Goal: Find contact information: Find contact information

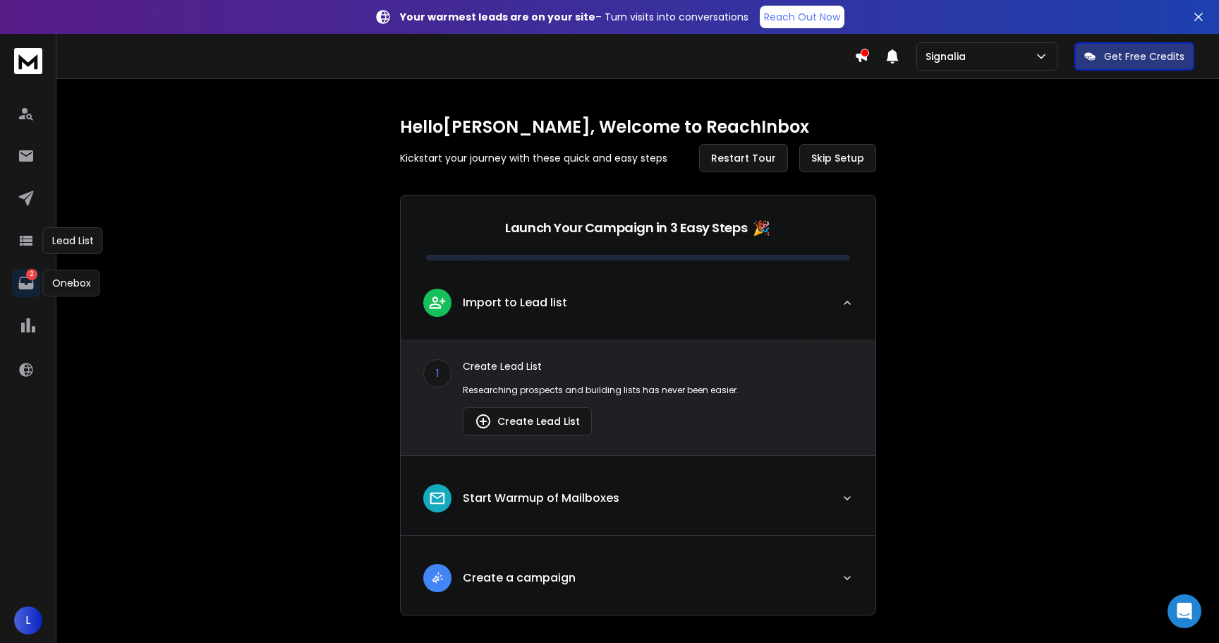
click at [23, 281] on icon at bounding box center [26, 282] width 17 height 17
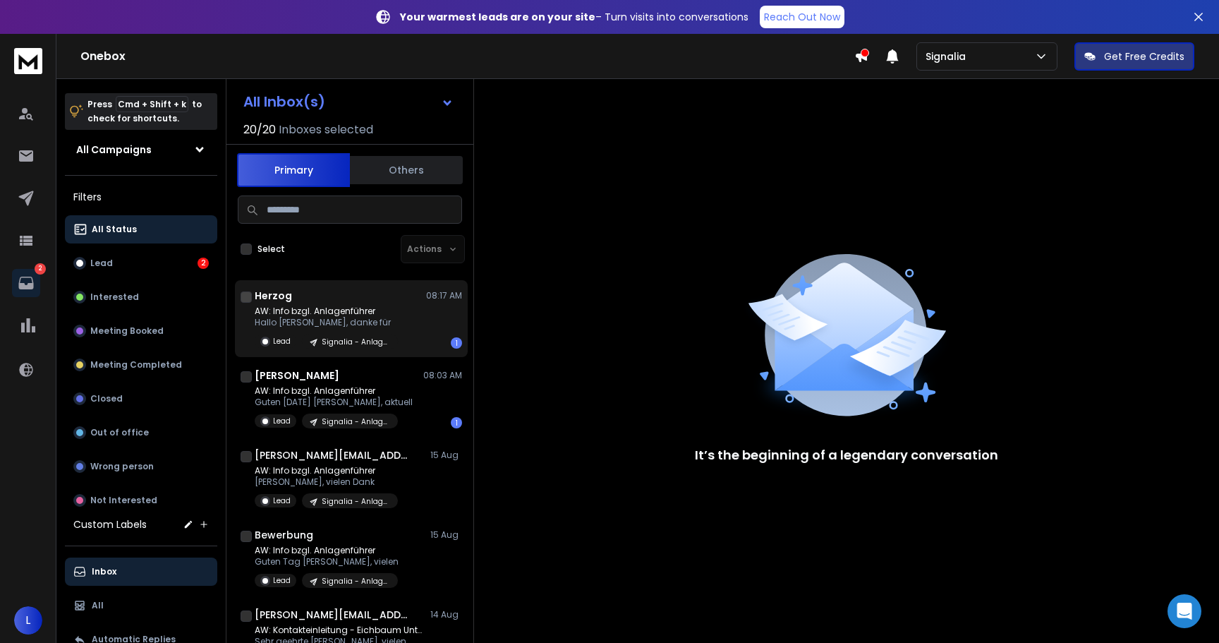
click at [289, 296] on h1 "Herzog" at bounding box center [273, 296] width 37 height 14
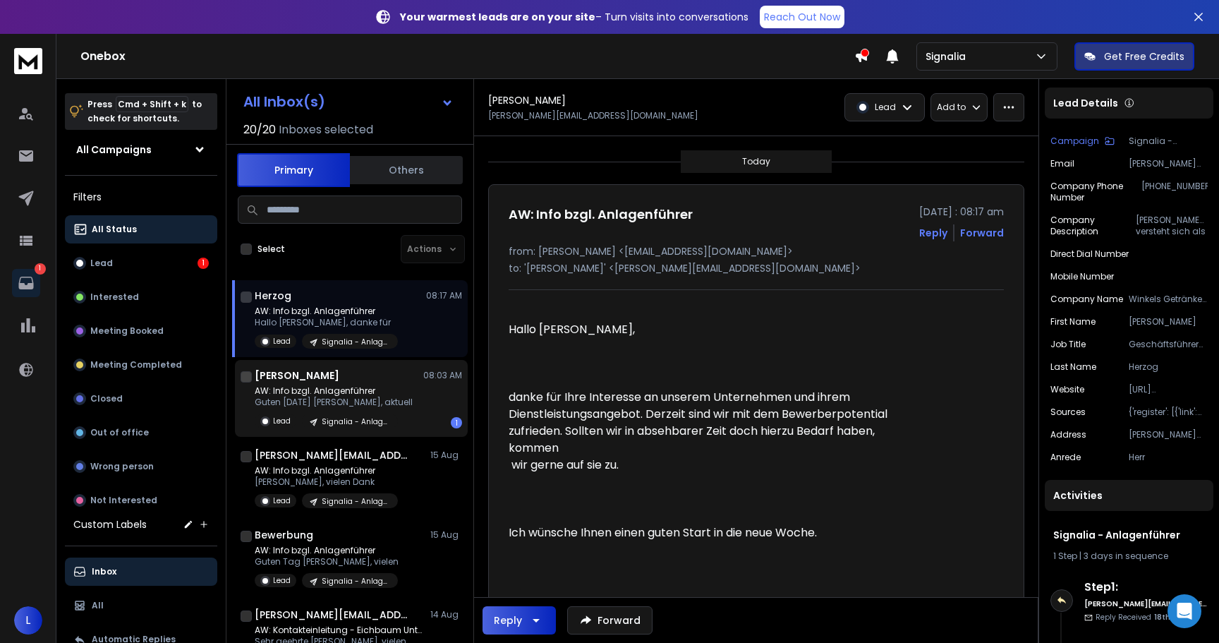
click at [360, 381] on div "Fuchs-Ortmann 08:03 AM" at bounding box center [358, 375] width 207 height 14
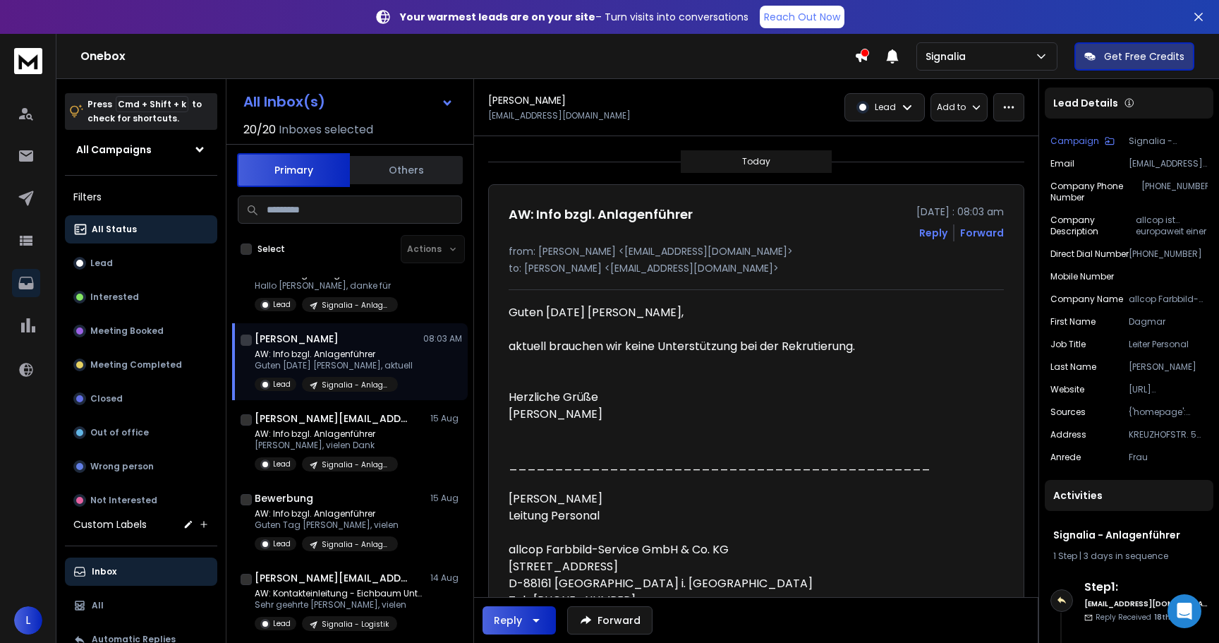
scroll to position [39, 0]
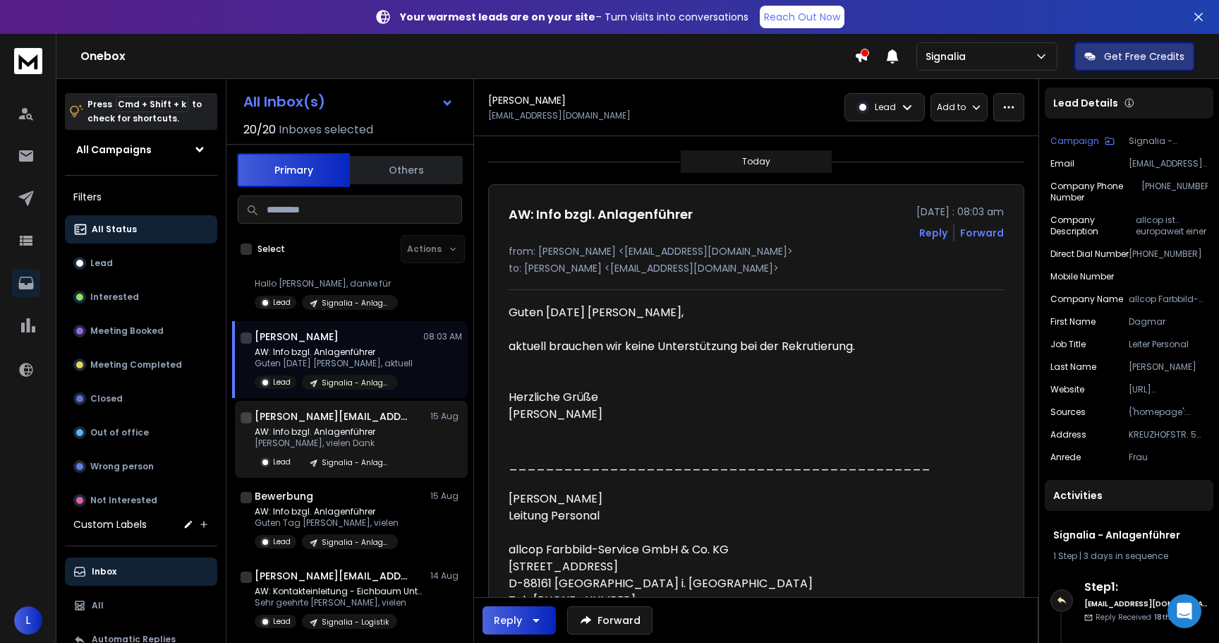
click at [396, 432] on p "AW: Info bzgl. Anlagenführer" at bounding box center [326, 431] width 143 height 11
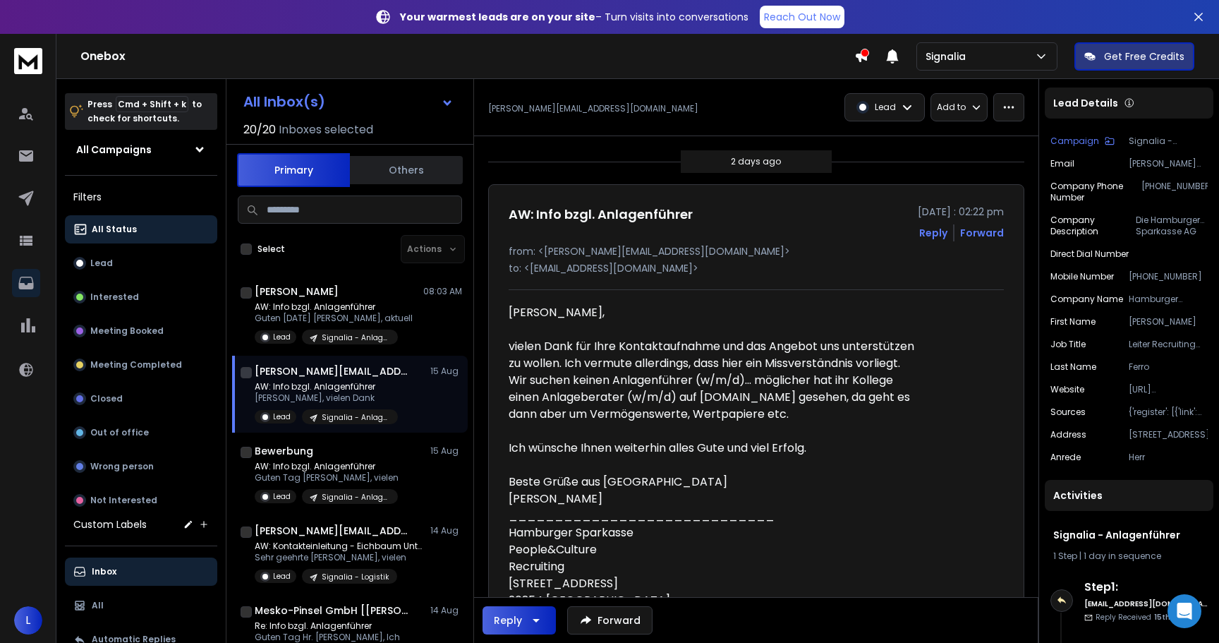
scroll to position [91, 0]
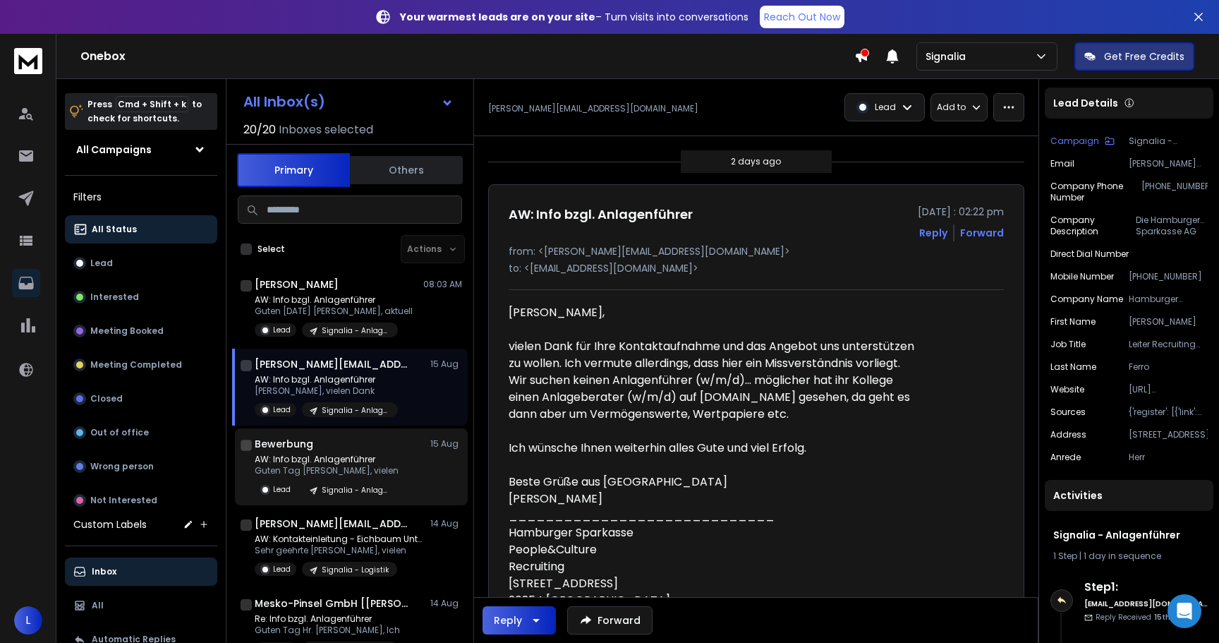
click at [396, 432] on div "Bewerbung [DATE] AW: Info bzgl. Anlagenführer Guten Tag [PERSON_NAME], vielen L…" at bounding box center [351, 466] width 233 height 77
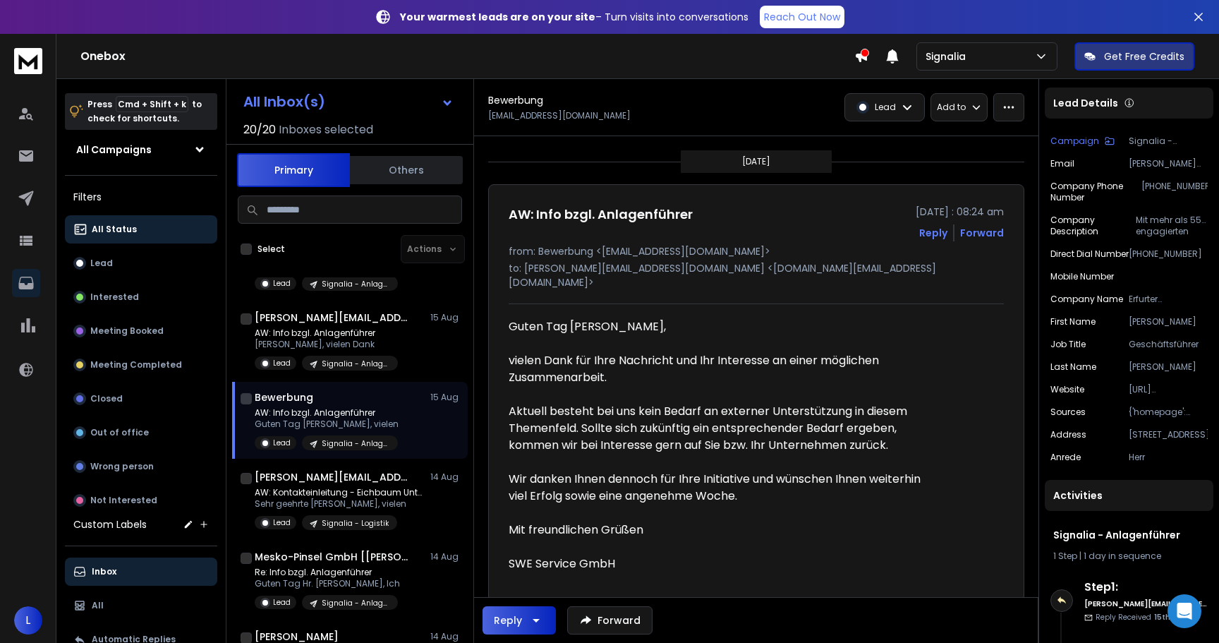
scroll to position [137, 0]
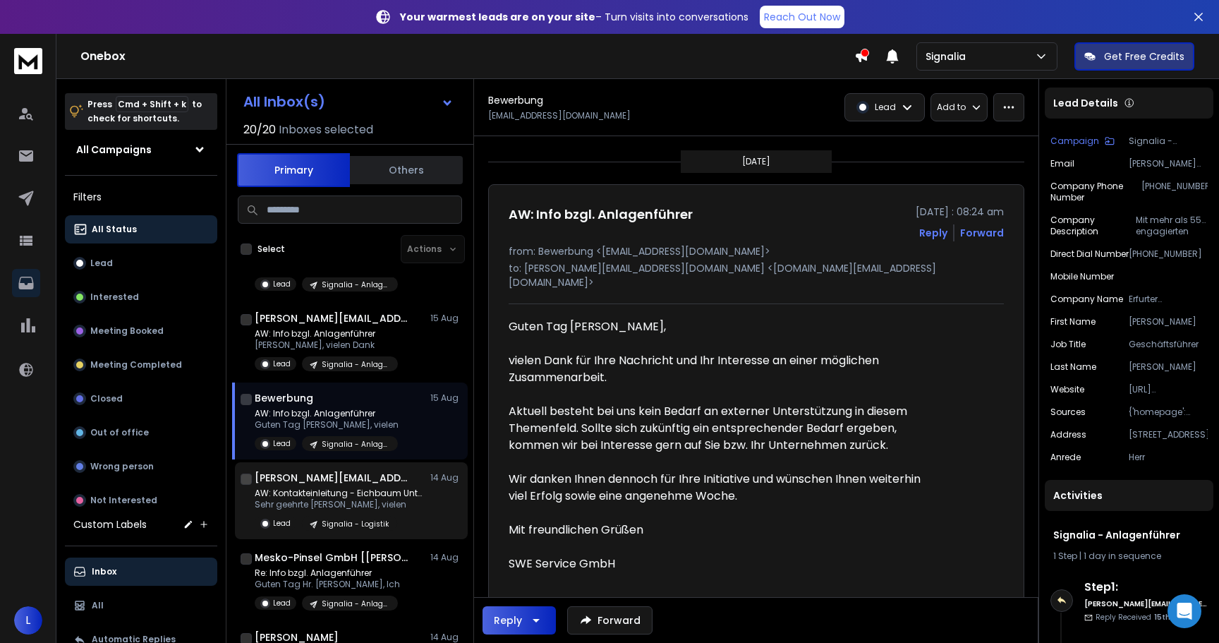
click at [394, 490] on p "AW: Kontakteinleitung - Eichbaum Unternehmensberatung-" at bounding box center [339, 492] width 169 height 11
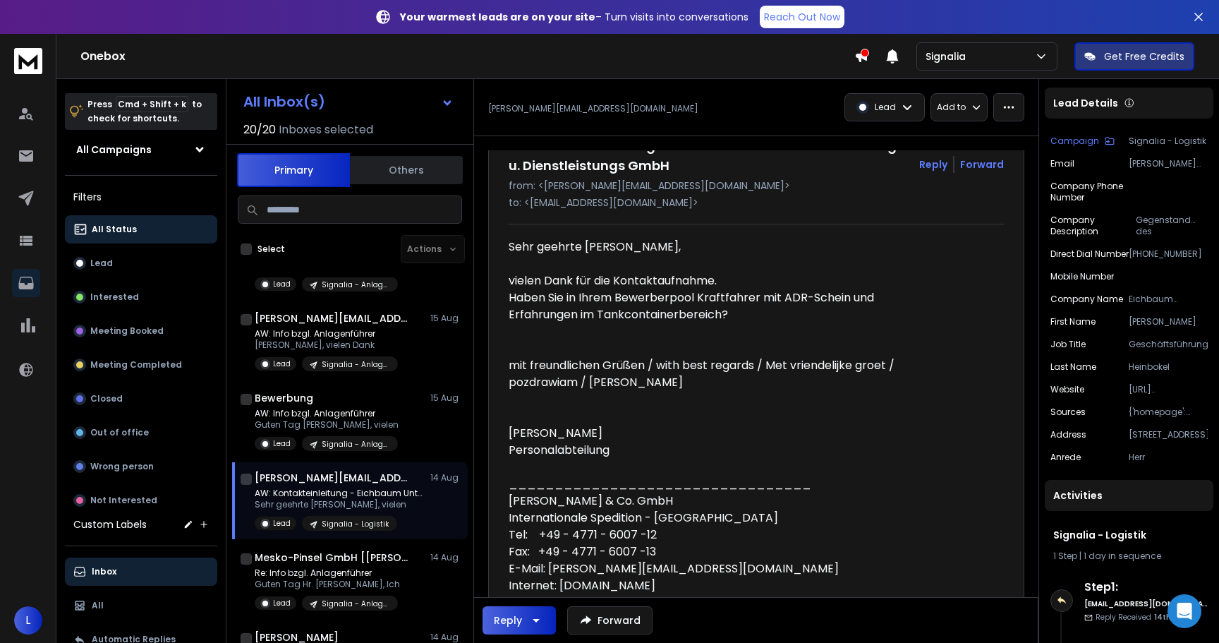
scroll to position [71, 0]
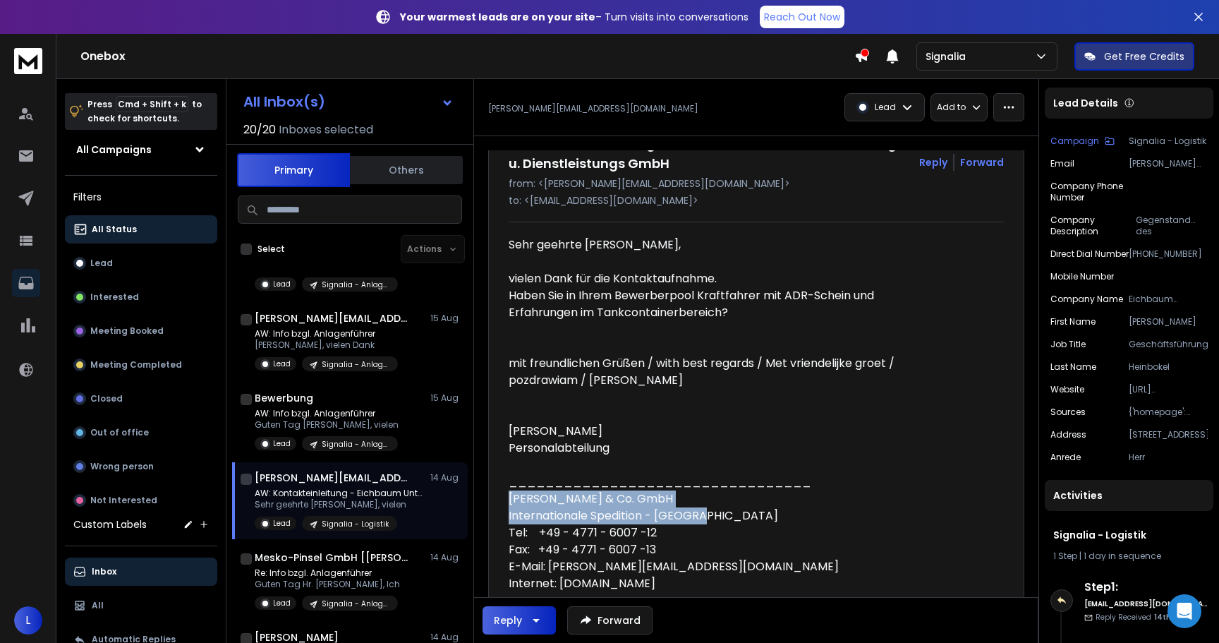
drag, startPoint x: 510, startPoint y: 499, endPoint x: 706, endPoint y: 509, distance: 196.4
copy div "[PERSON_NAME] & Co. GmbH Internationale Spedition - [GEOGRAPHIC_DATA]"
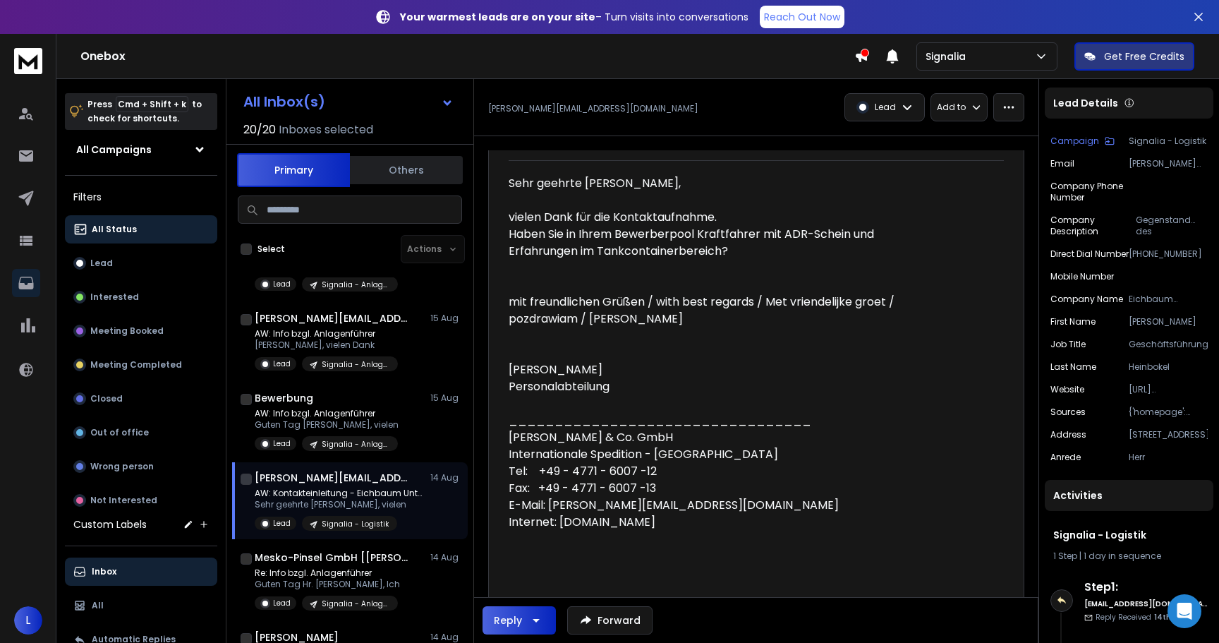
scroll to position [141, 0]
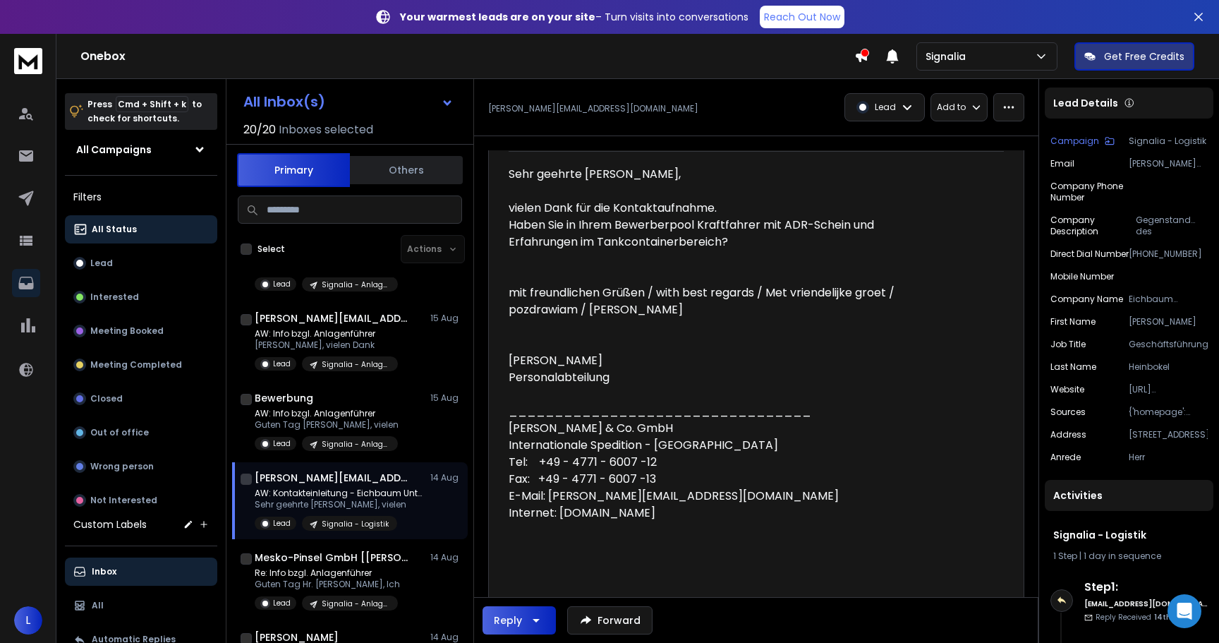
drag, startPoint x: 507, startPoint y: 357, endPoint x: 615, endPoint y: 358, distance: 107.9
copy div "[PERSON_NAME]"
drag, startPoint x: 538, startPoint y: 461, endPoint x: 672, endPoint y: 461, distance: 134.0
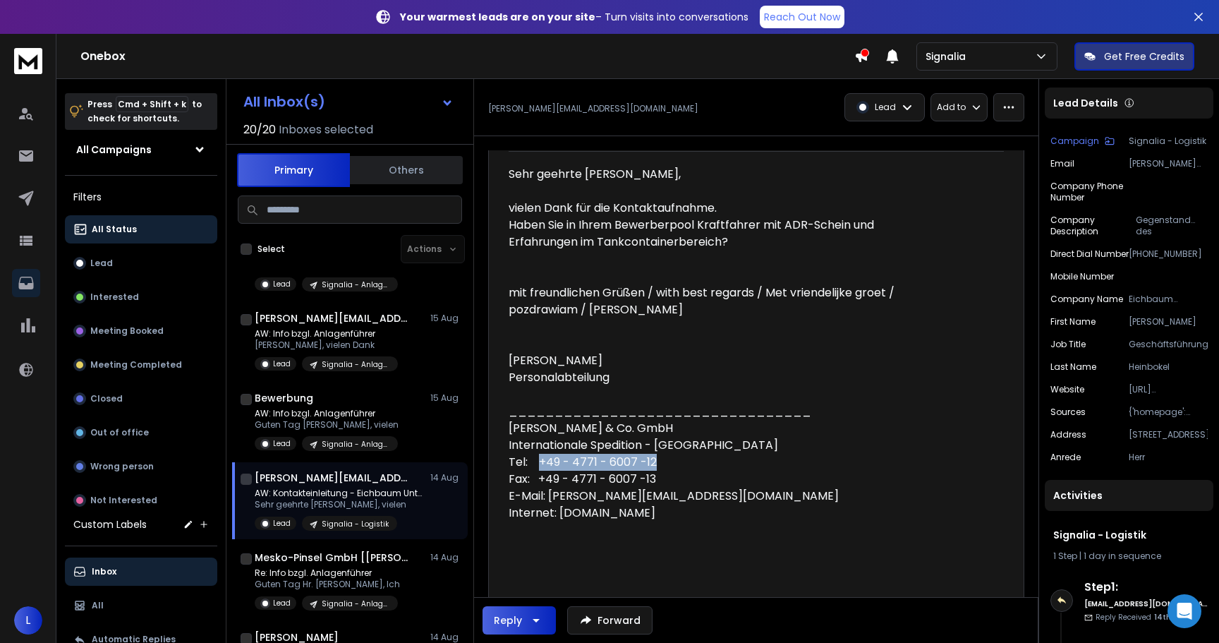
copy div "+49 - 4771 - 6007 -12"
click at [728, 1] on div "Your warmest leads are on your site – Turn visits into conversations Reach Out …" at bounding box center [609, 17] width 1219 height 34
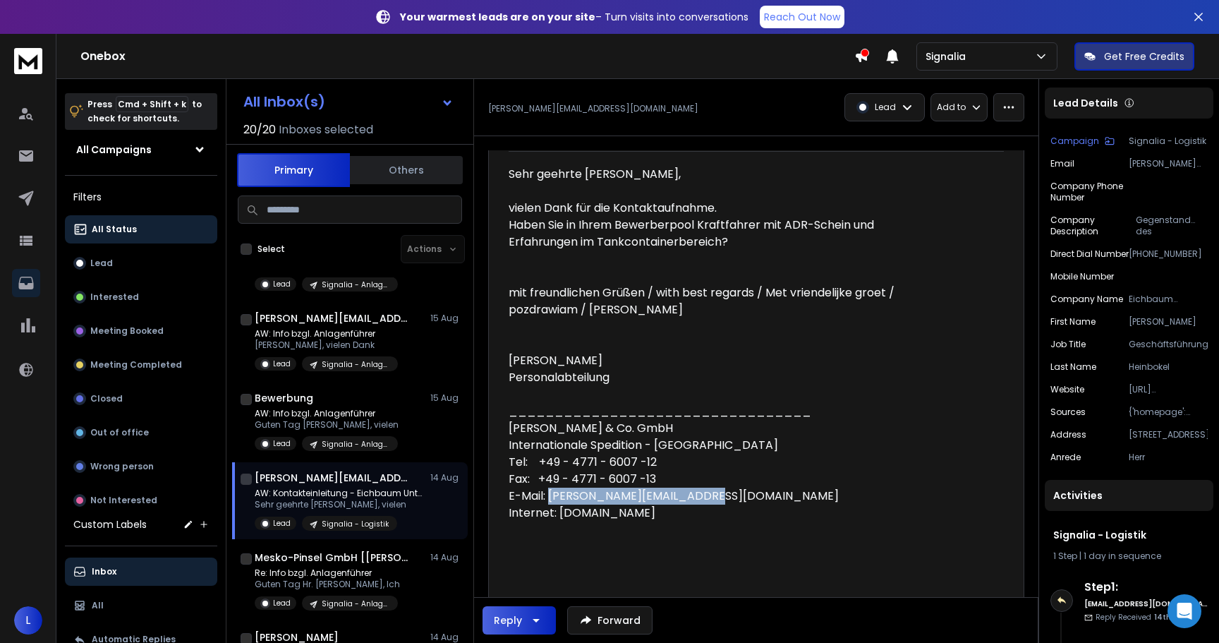
drag, startPoint x: 552, startPoint y: 499, endPoint x: 723, endPoint y: 493, distance: 170.8
copy div "[PERSON_NAME][EMAIL_ADDRESS][DOMAIN_NAME]"
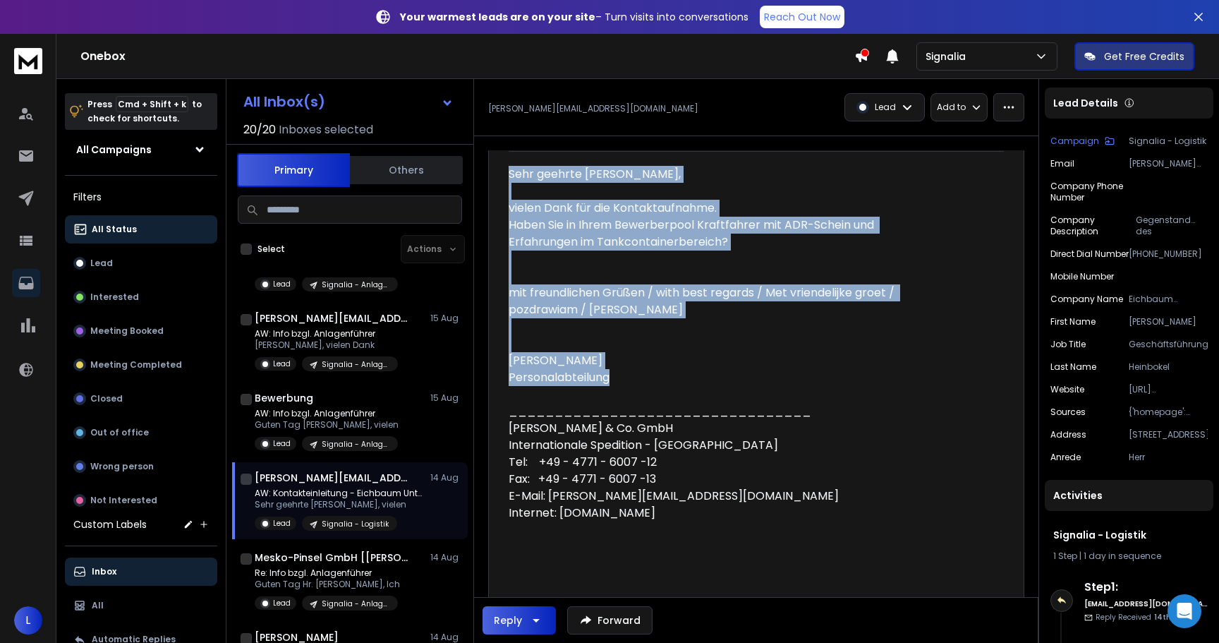
drag, startPoint x: 511, startPoint y: 169, endPoint x: 745, endPoint y: 377, distance: 313.3
copy div "Sehr geehrte [PERSON_NAME], vielen Dank für die Kontaktaufnahme. Haben Sie in I…"
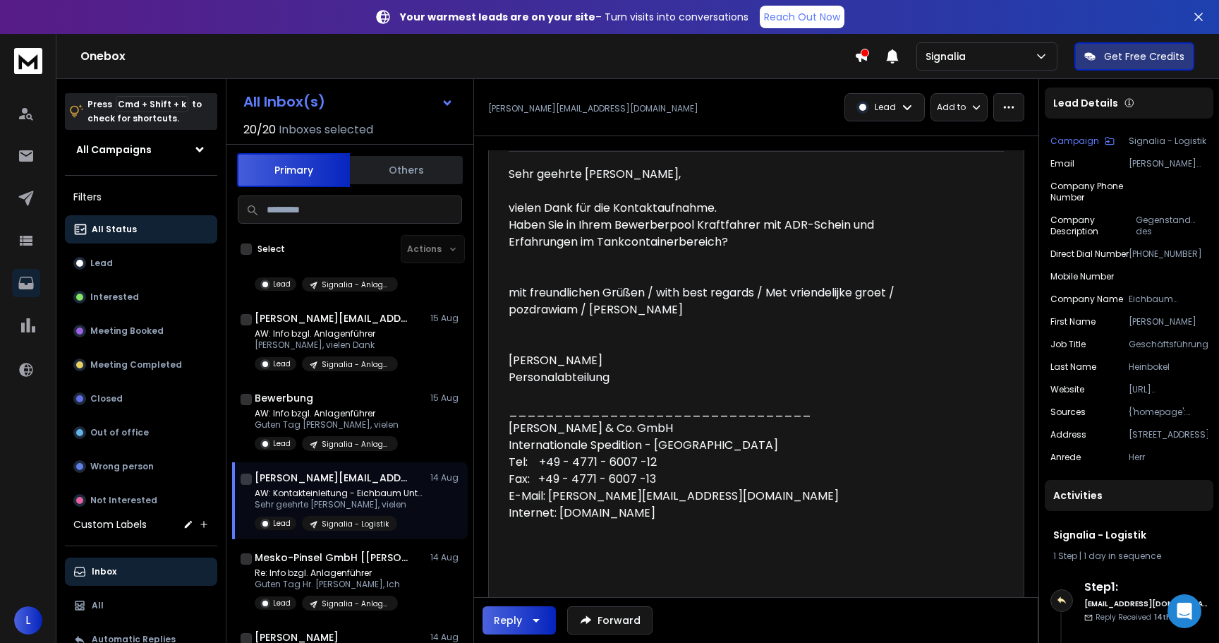
click at [713, 4] on div "Your warmest leads are on your site – Turn visits into conversations Reach Out …" at bounding box center [609, 17] width 1219 height 34
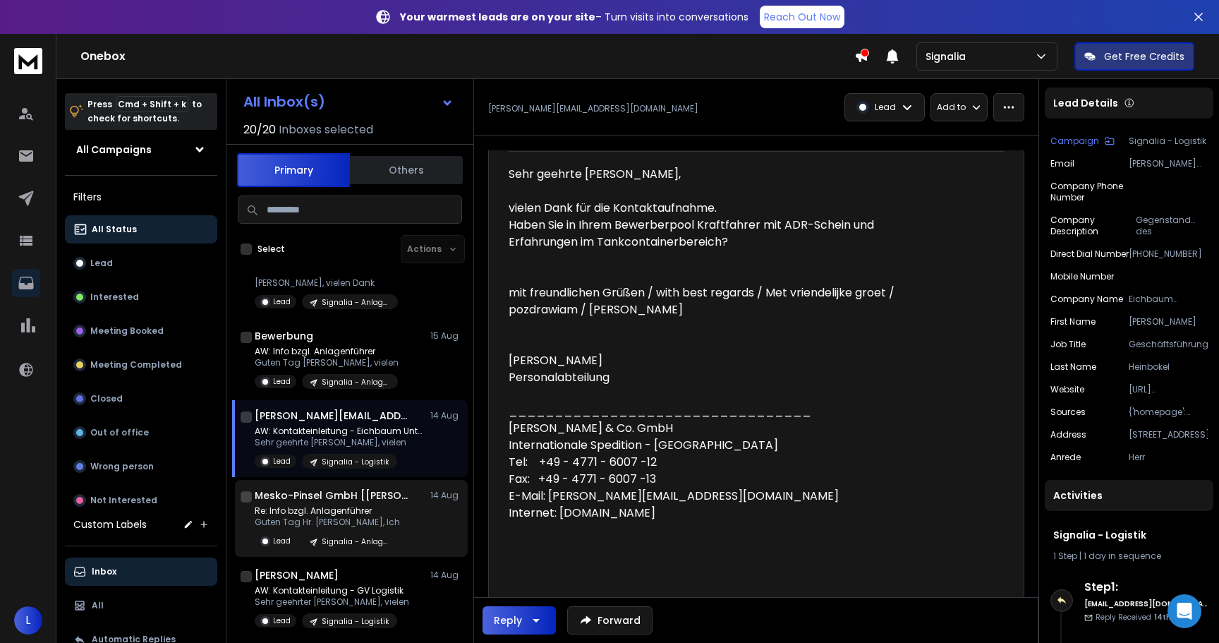
click at [344, 516] on p "Guten Tag Hr. [PERSON_NAME], Ich" at bounding box center [327, 521] width 145 height 11
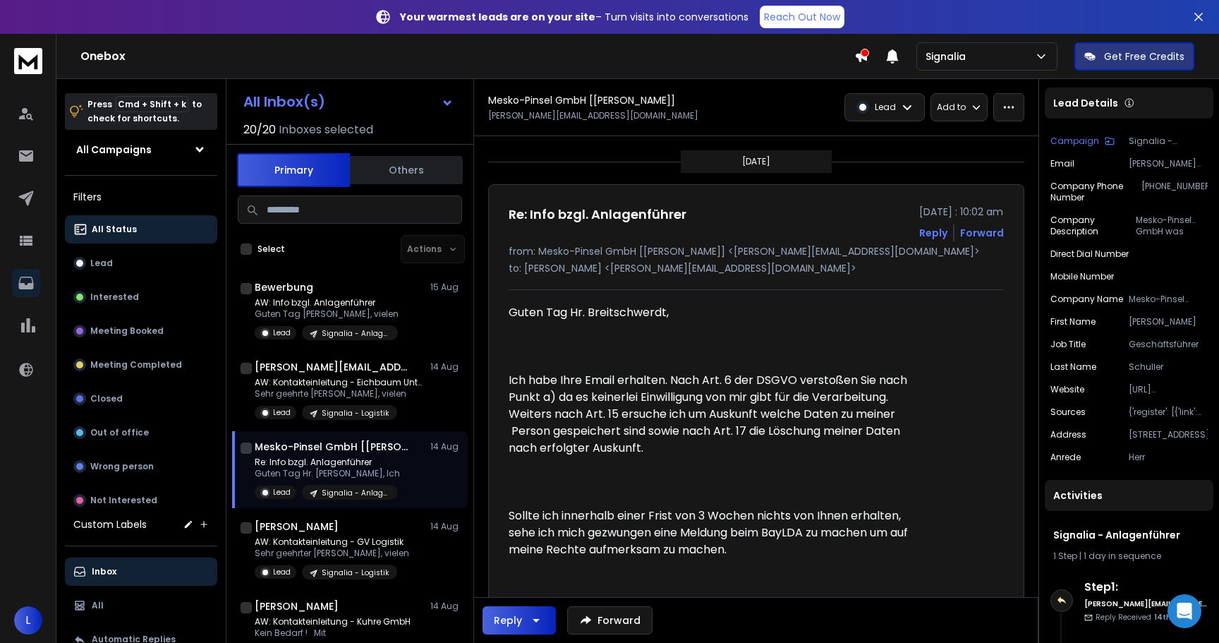
scroll to position [251, 0]
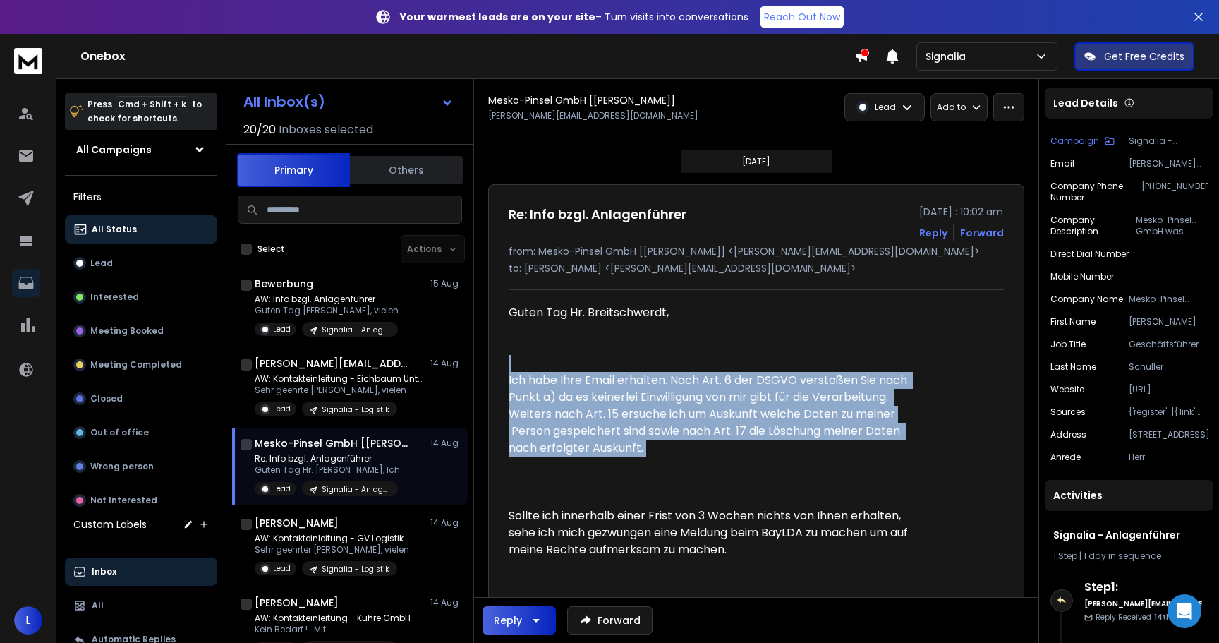
drag, startPoint x: 518, startPoint y: 370, endPoint x: 720, endPoint y: 462, distance: 222.3
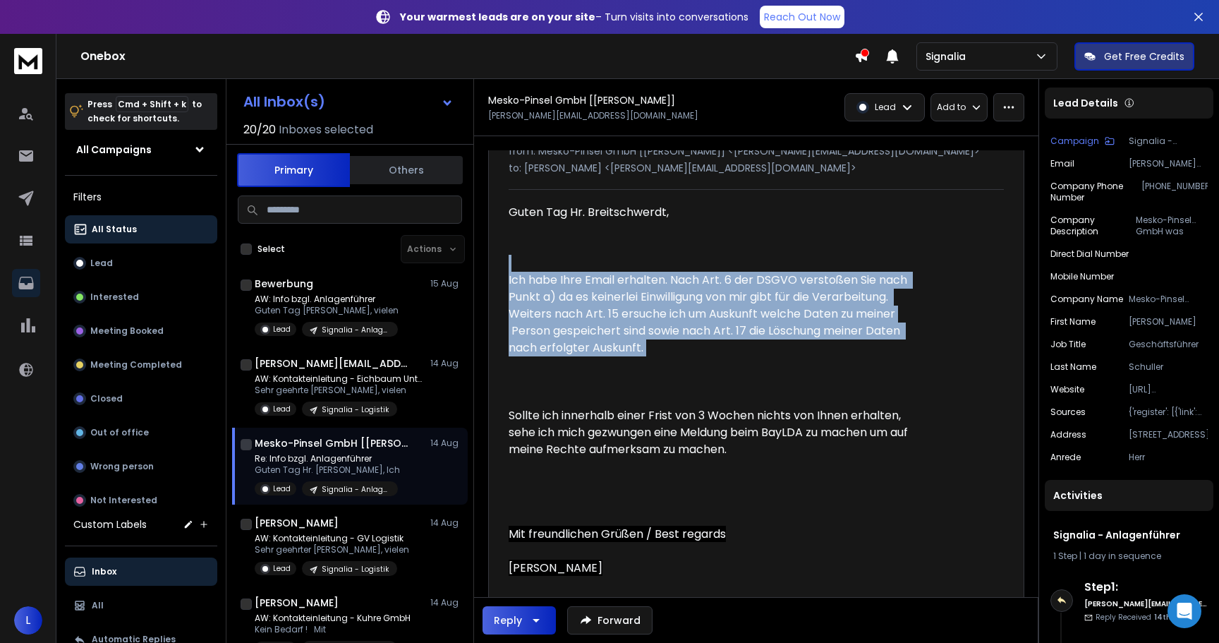
scroll to position [102, 0]
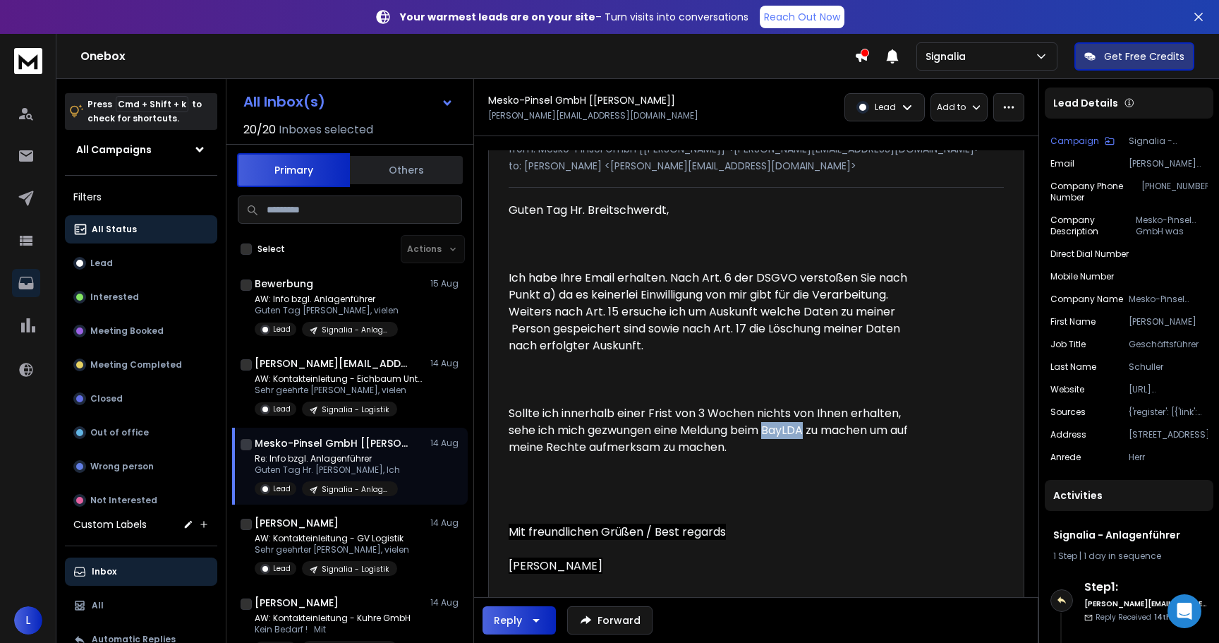
drag, startPoint x: 770, startPoint y: 428, endPoint x: 808, endPoint y: 432, distance: 38.3
click at [808, 432] on span "Sollte ich innerhalb einer Frist von 3 Wochen nichts von Ihnen erhalten, sehe i…" at bounding box center [710, 430] width 402 height 50
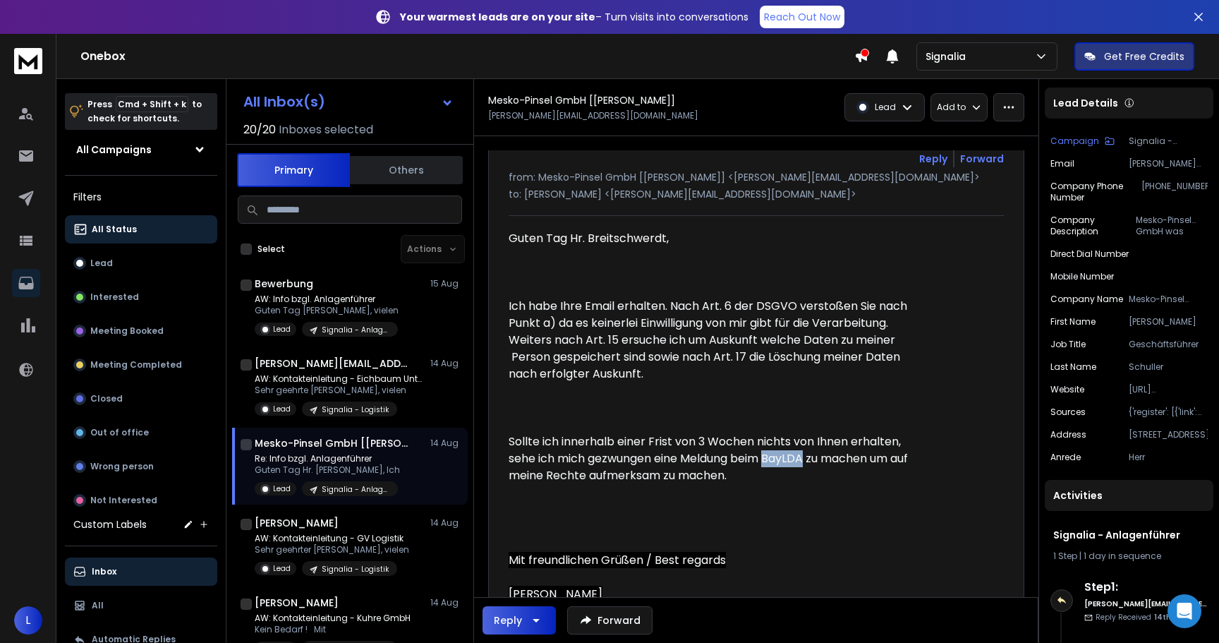
scroll to position [0, 0]
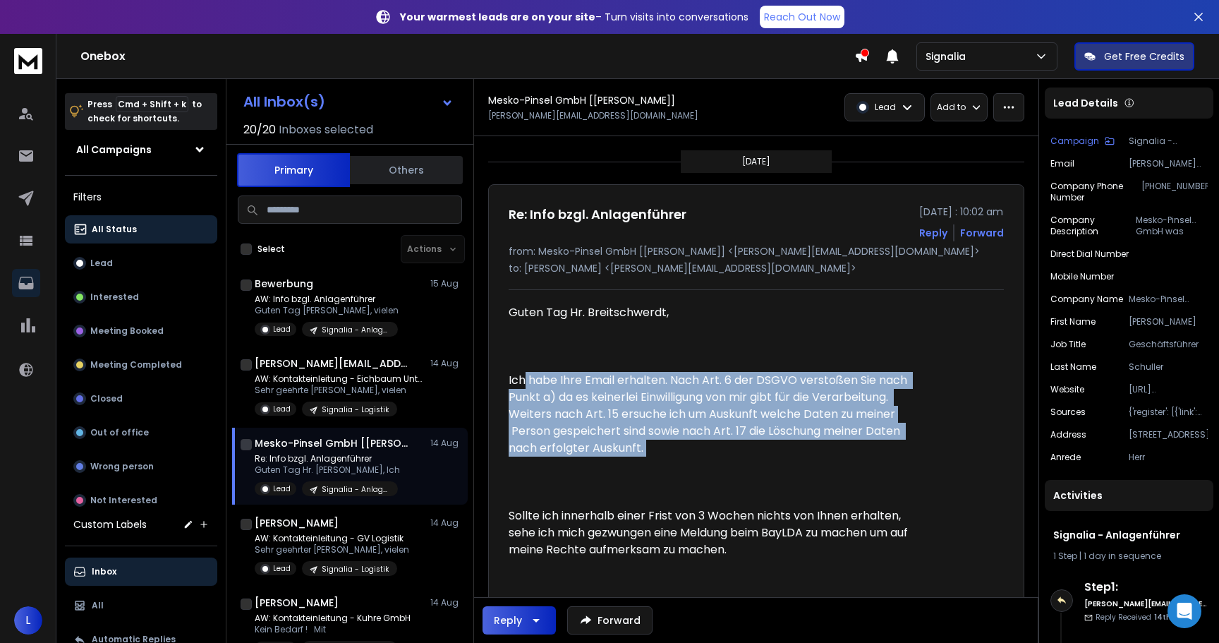
drag, startPoint x: 526, startPoint y: 377, endPoint x: 878, endPoint y: 459, distance: 360.7
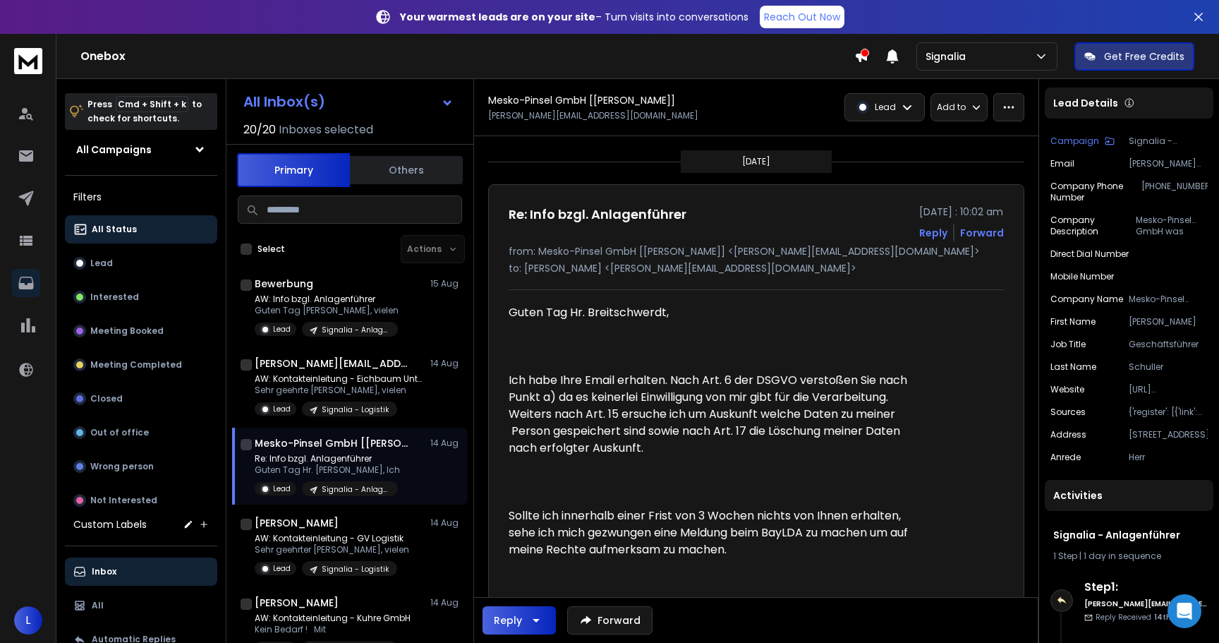
click at [972, 102] on div "Add to" at bounding box center [959, 107] width 56 height 27
click at [913, 103] on icon at bounding box center [907, 107] width 11 height 11
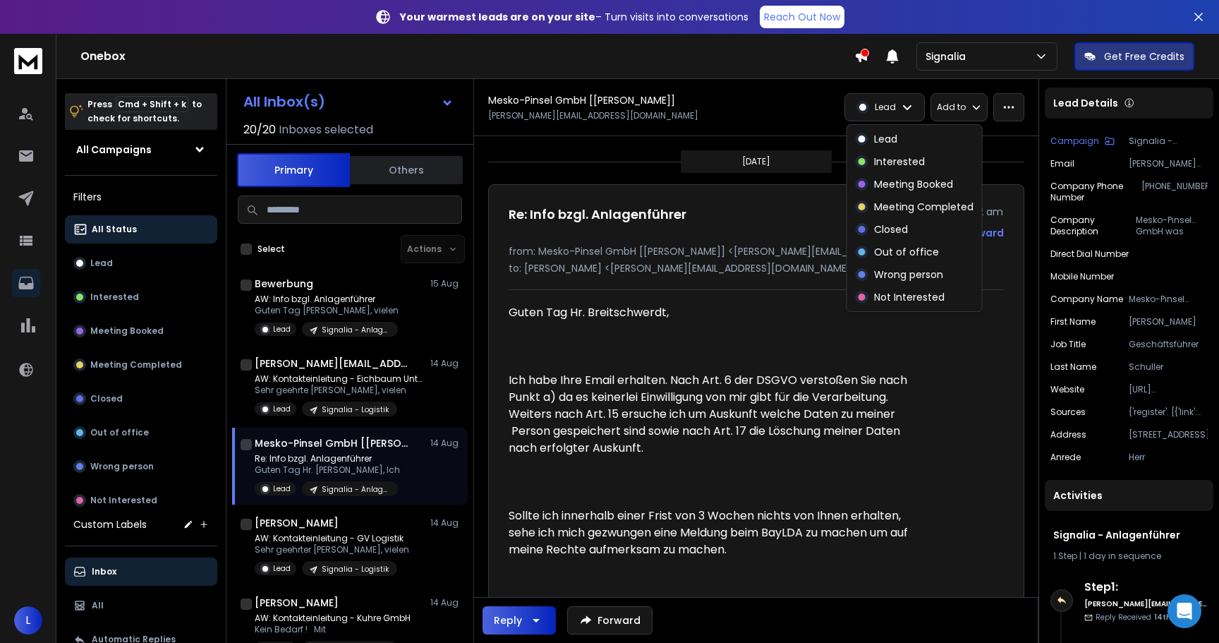
click at [957, 100] on div "Add to" at bounding box center [959, 107] width 56 height 27
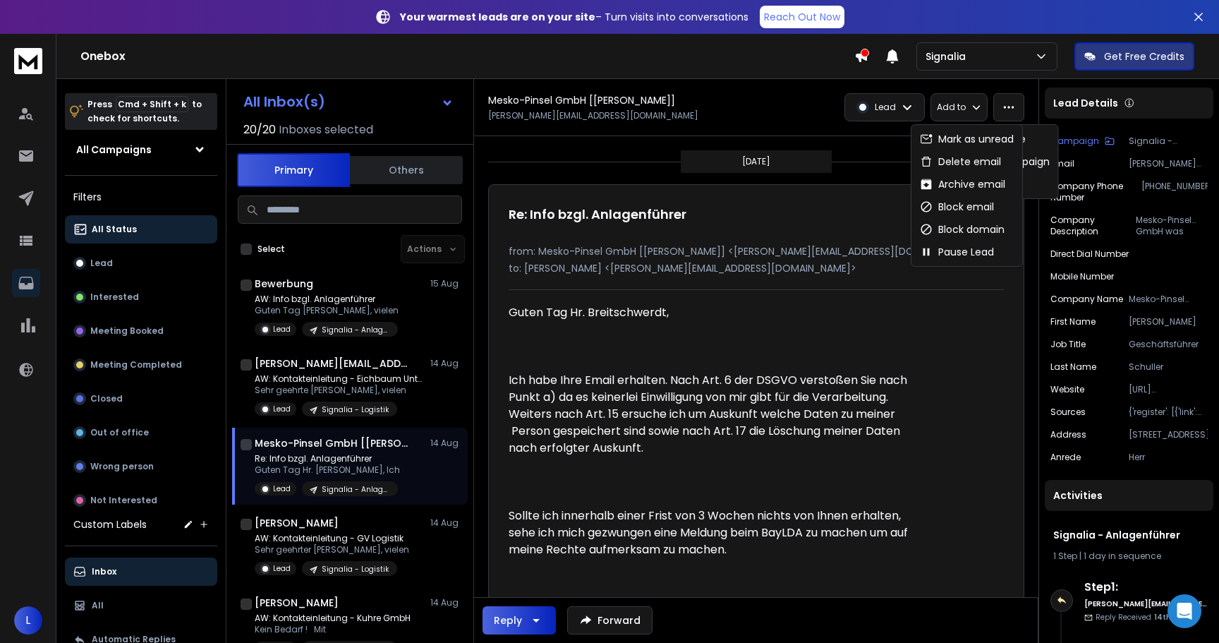
click at [1009, 111] on icon "button" at bounding box center [1008, 107] width 13 height 13
click at [982, 231] on div "Block domain" at bounding box center [962, 229] width 85 height 14
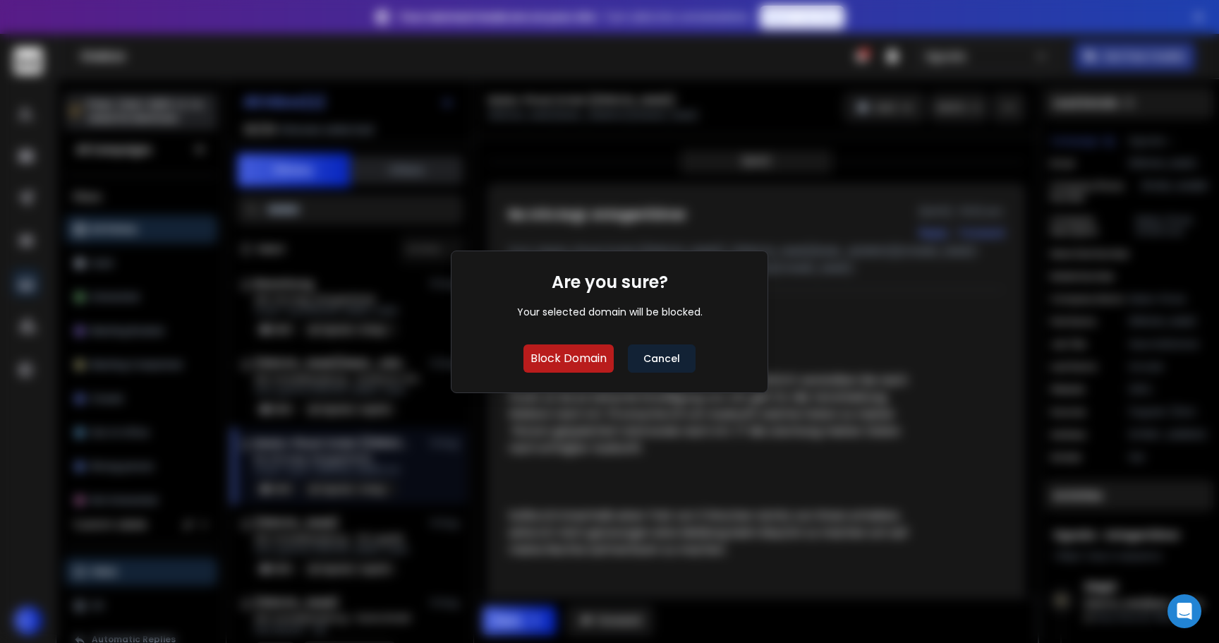
click at [577, 353] on button "Block Domain" at bounding box center [568, 358] width 90 height 28
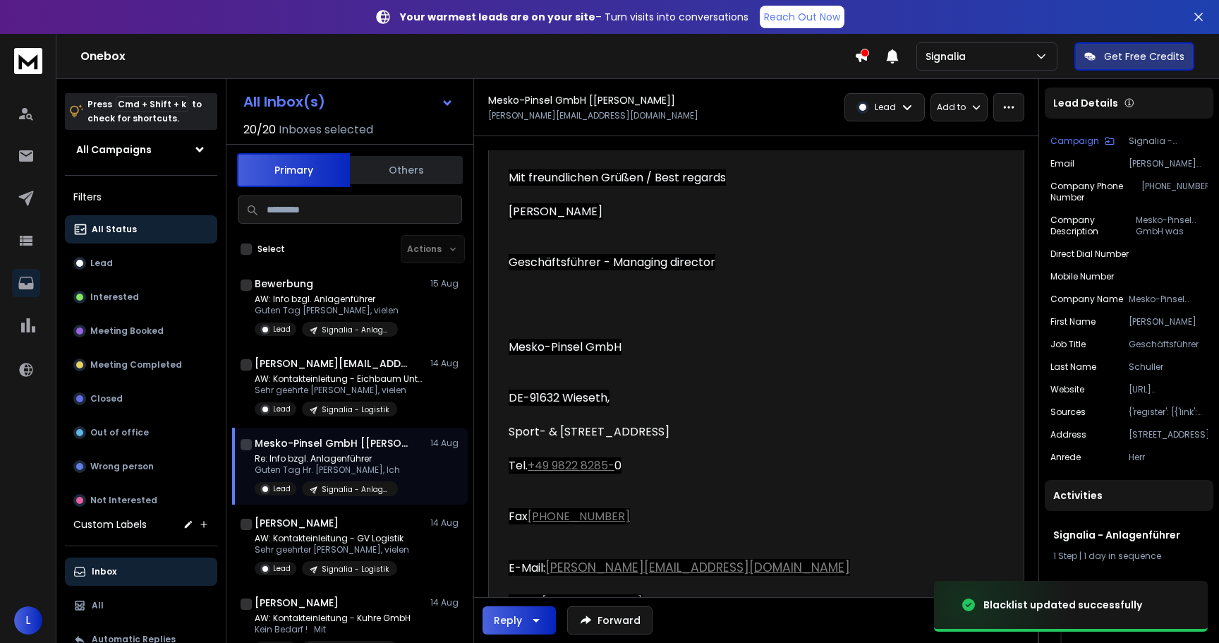
scroll to position [455, 0]
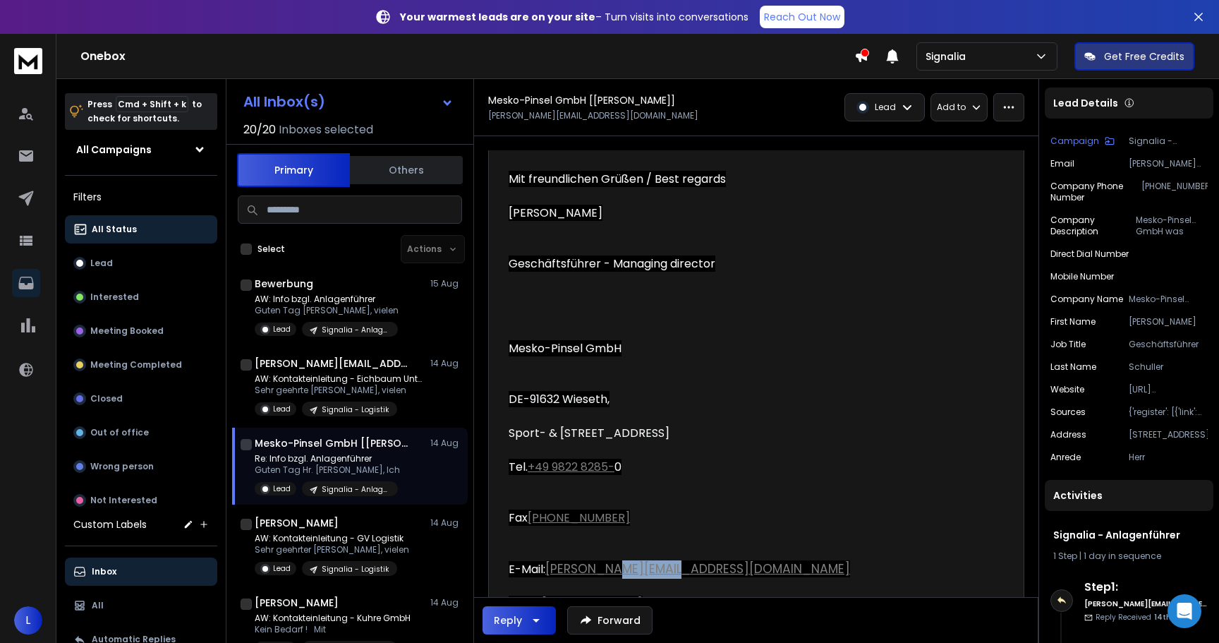
drag, startPoint x: 694, startPoint y: 573, endPoint x: 612, endPoint y: 574, distance: 81.8
click at [612, 574] on blockquote "E-Mail: [PERSON_NAME][EMAIL_ADDRESS][DOMAIN_NAME]" at bounding box center [715, 569] width 412 height 18
copy link "@[DOMAIN_NAME]"
click at [716, 427] on blockquote "Sport- & [STREET_ADDRESS]" at bounding box center [715, 433] width 412 height 17
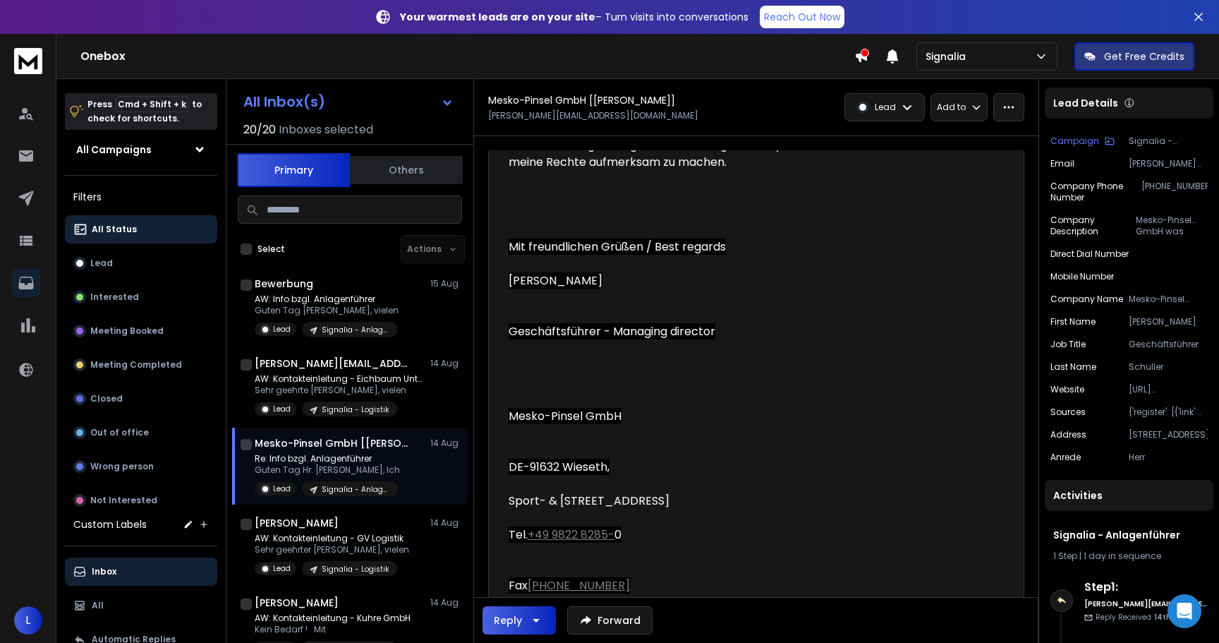
scroll to position [482, 0]
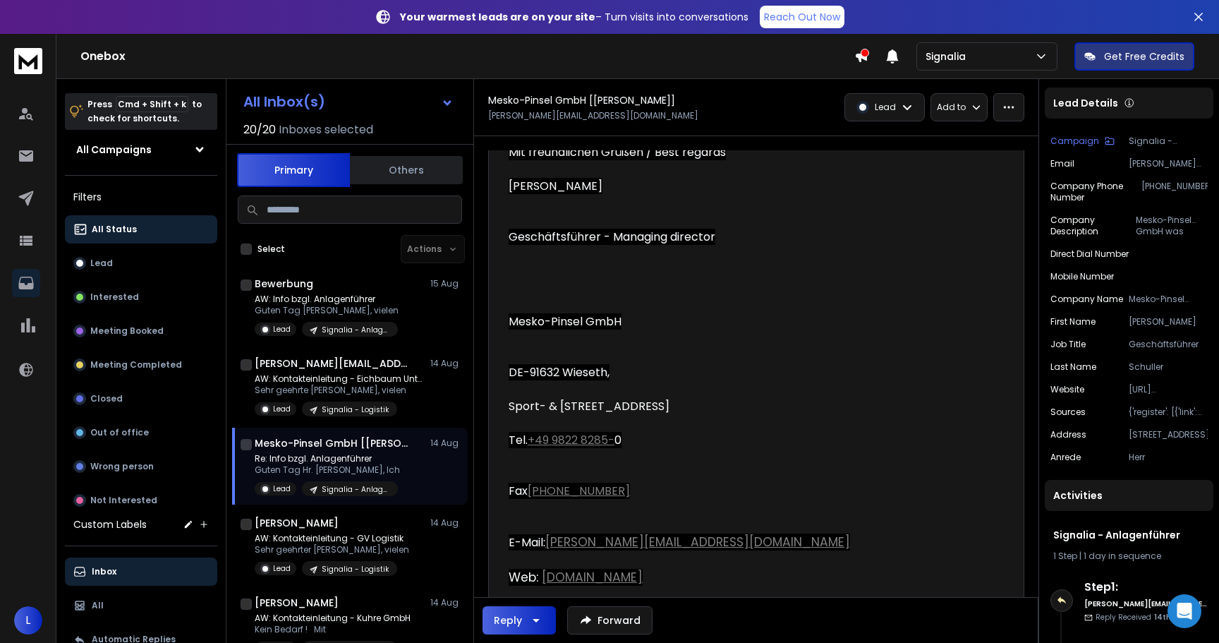
drag, startPoint x: 659, startPoint y: 437, endPoint x: 532, endPoint y: 440, distance: 127.0
click at [532, 440] on blockquote "Tel. +49 [PHONE_NUMBER]" at bounding box center [715, 449] width 412 height 34
copy span "Tel. +49 [PHONE_NUMBER]"
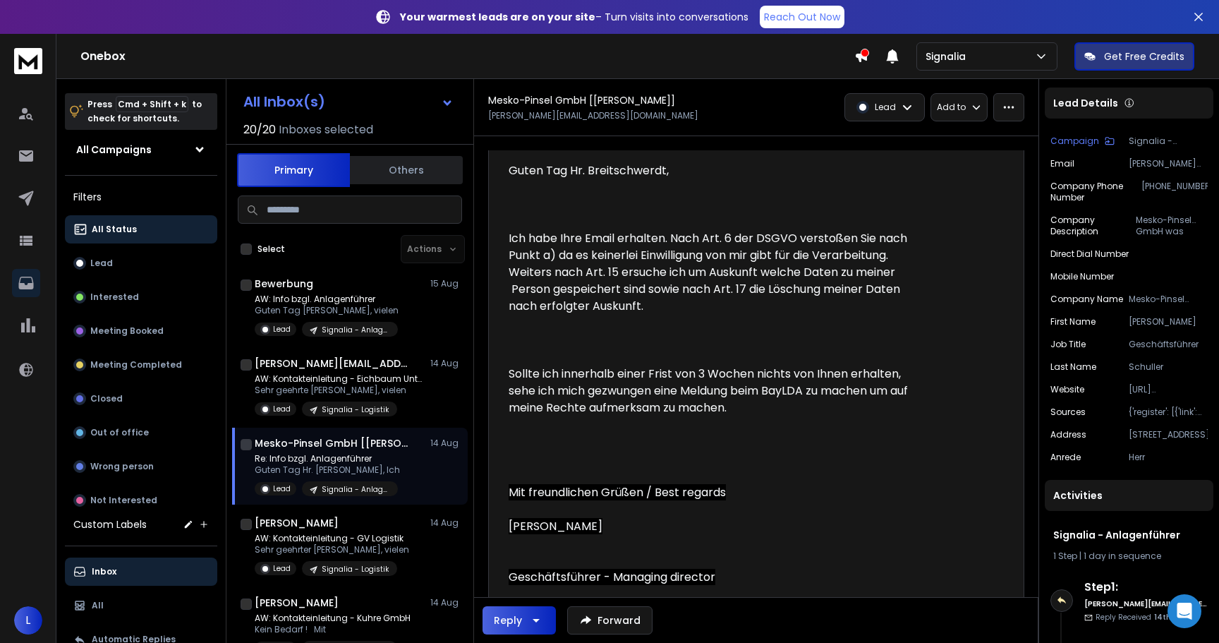
scroll to position [145, 0]
drag, startPoint x: 507, startPoint y: 523, endPoint x: 617, endPoint y: 524, distance: 110.1
copy span "[PERSON_NAME]"
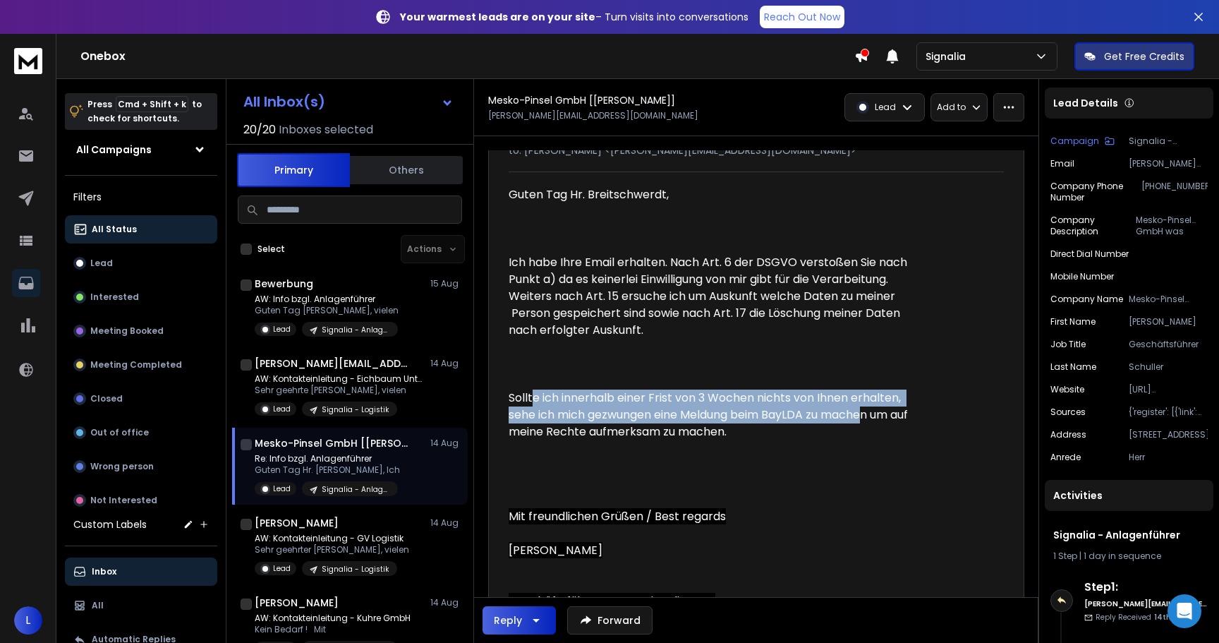
drag, startPoint x: 531, startPoint y: 399, endPoint x: 873, endPoint y: 420, distance: 342.7
click at [873, 420] on span "Sollte ich innerhalb einer Frist von 3 Wochen nichts von Ihnen erhalten, sehe i…" at bounding box center [710, 414] width 402 height 50
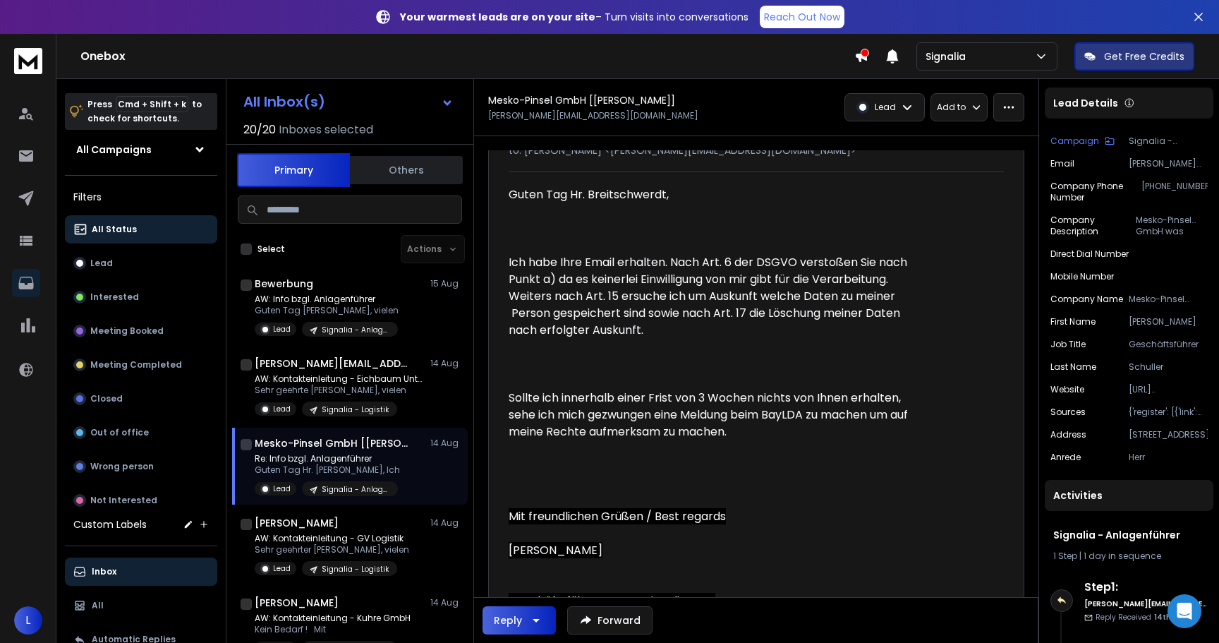
click at [818, 415] on span "Sollte ich innerhalb einer Frist von 3 Wochen nichts von Ihnen erhalten, sehe i…" at bounding box center [710, 414] width 402 height 50
drag, startPoint x: 769, startPoint y: 413, endPoint x: 811, endPoint y: 409, distance: 42.5
click at [811, 409] on span "Sollte ich innerhalb einer Frist von 3 Wochen nichts von Ihnen erhalten, sehe i…" at bounding box center [710, 414] width 402 height 50
copy span "BayLDA"
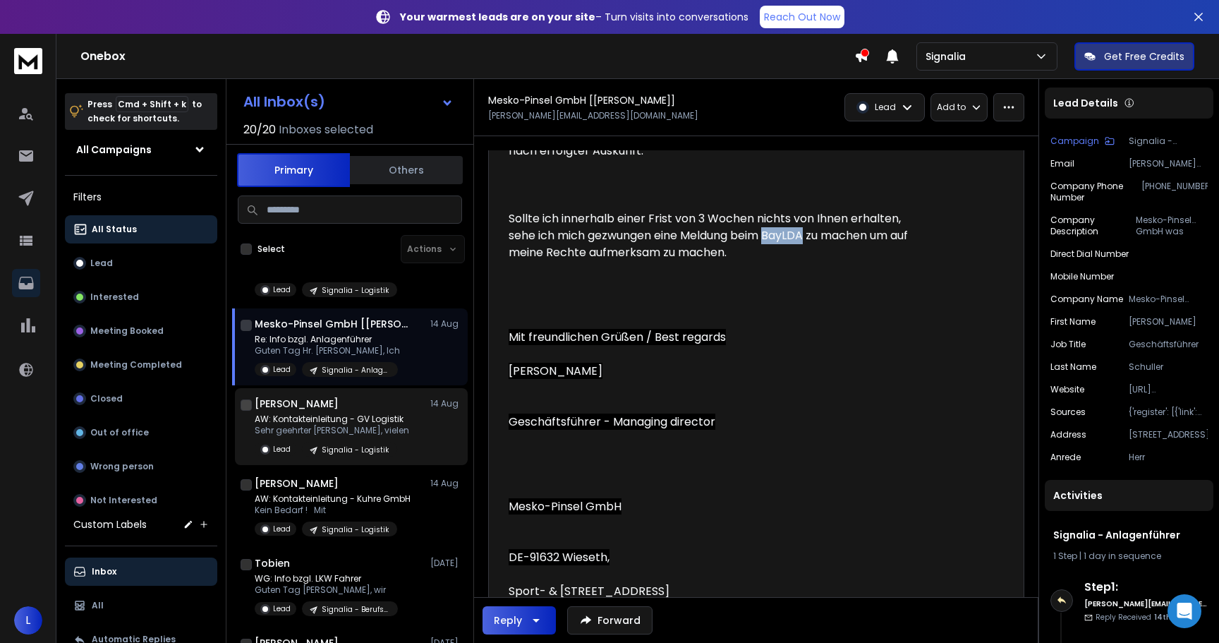
scroll to position [388, 0]
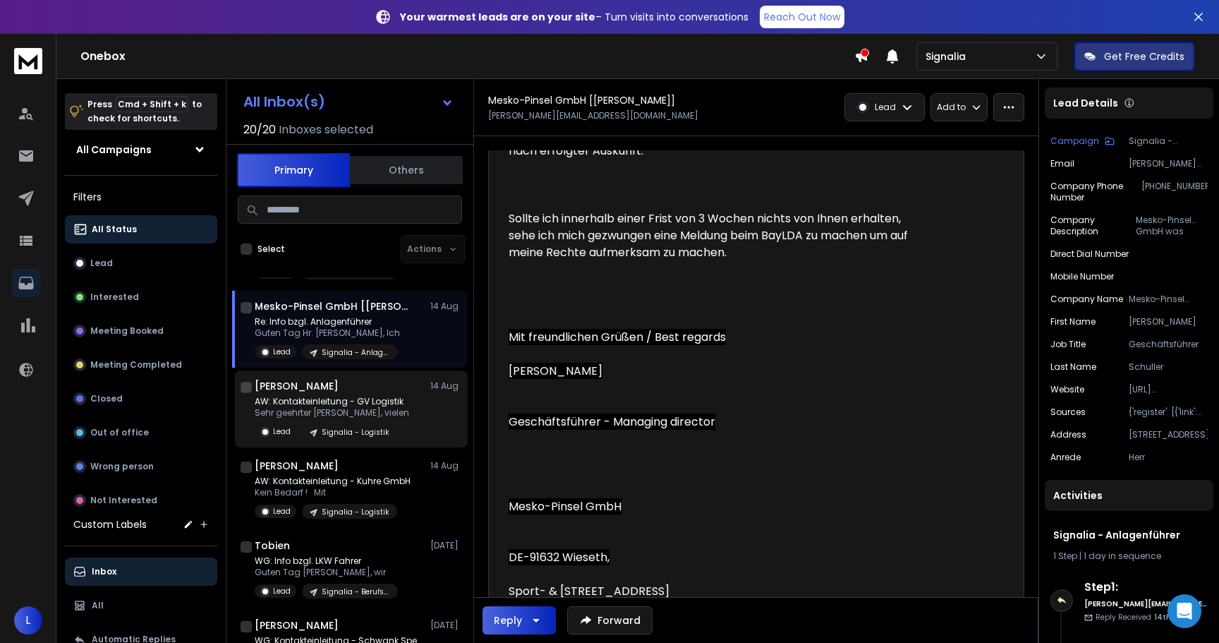
click at [413, 380] on div "[PERSON_NAME] [DATE]" at bounding box center [358, 386] width 207 height 14
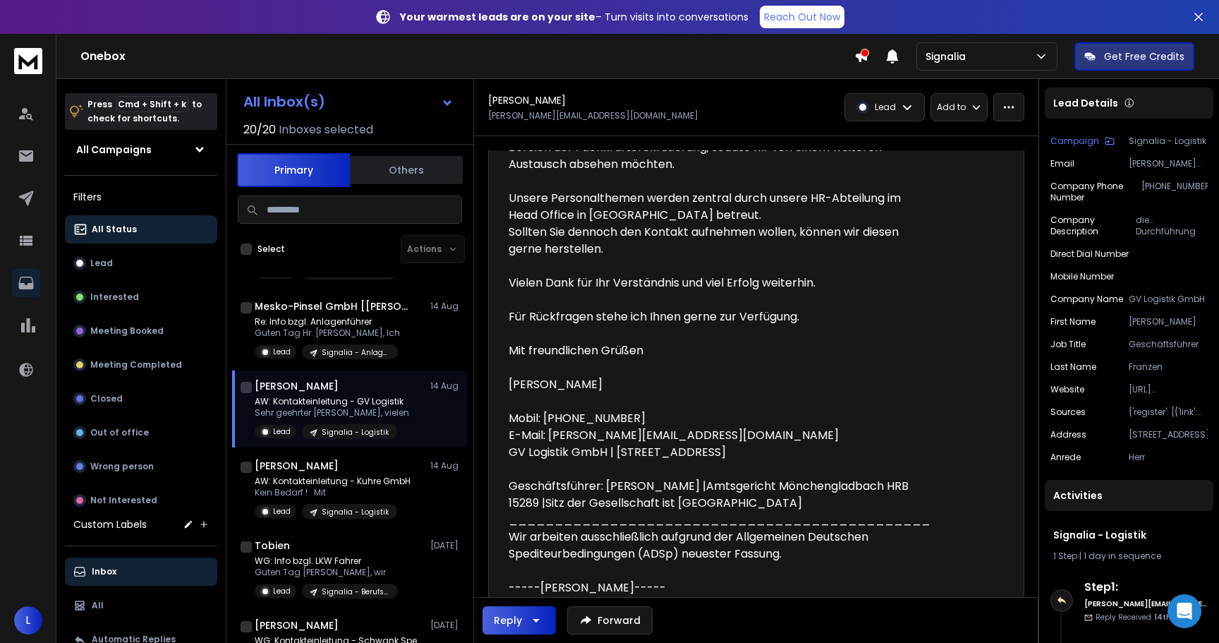
scroll to position [241, 0]
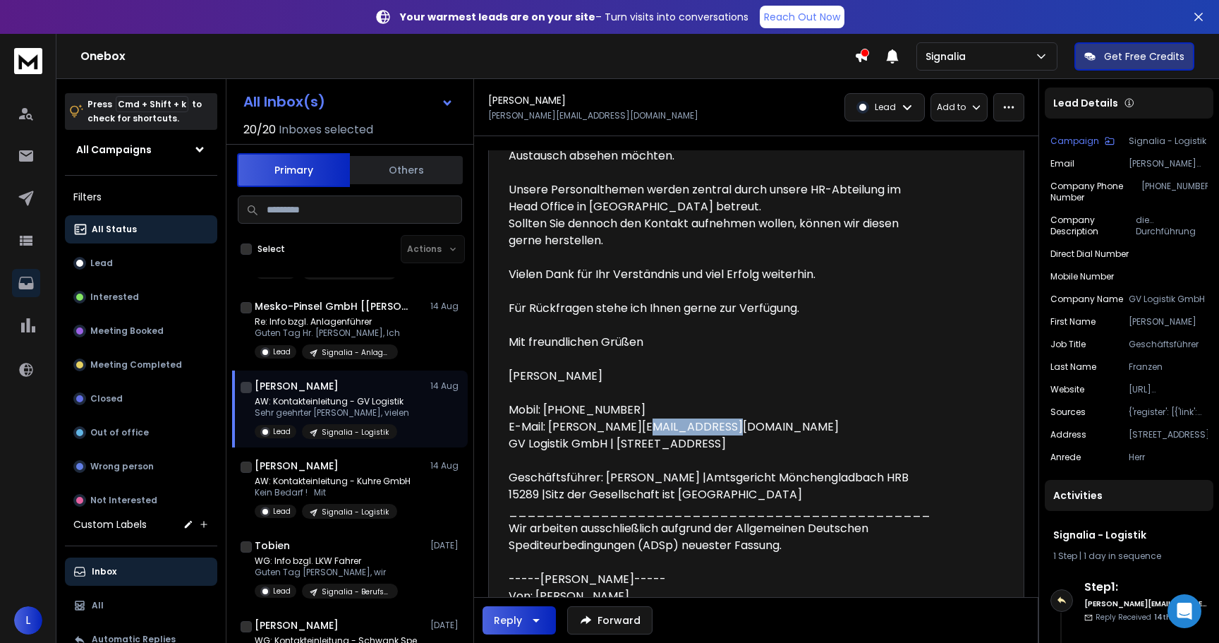
drag, startPoint x: 645, startPoint y: 428, endPoint x: 715, endPoint y: 427, distance: 69.8
copy div "[DOMAIN_NAME]"
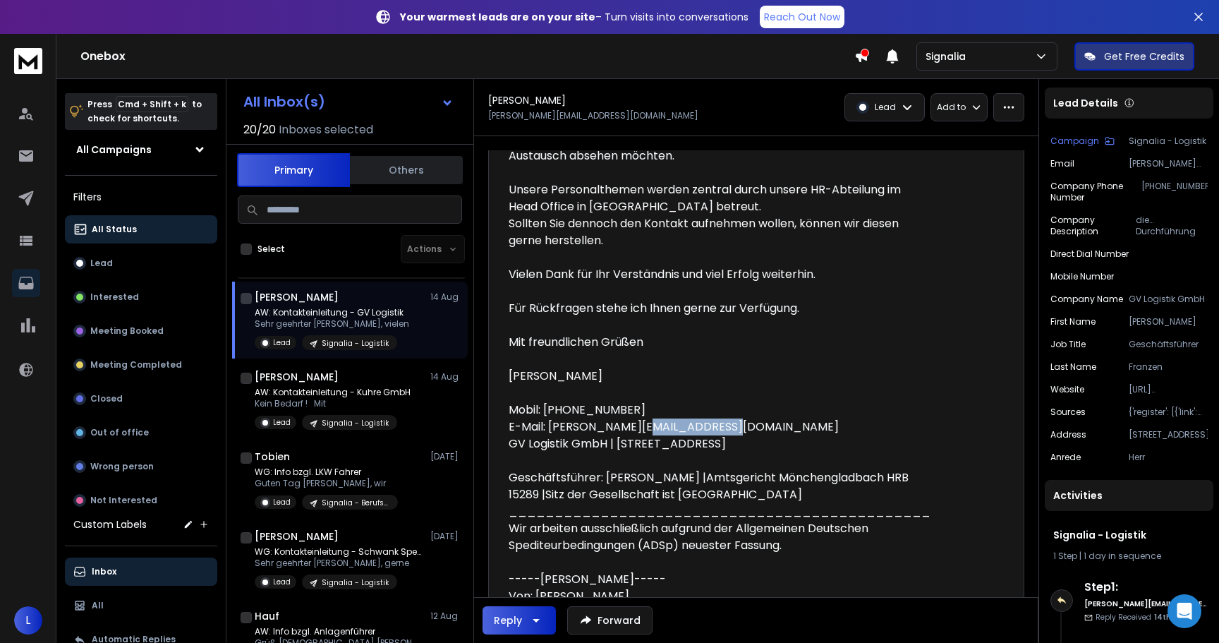
scroll to position [495, 0]
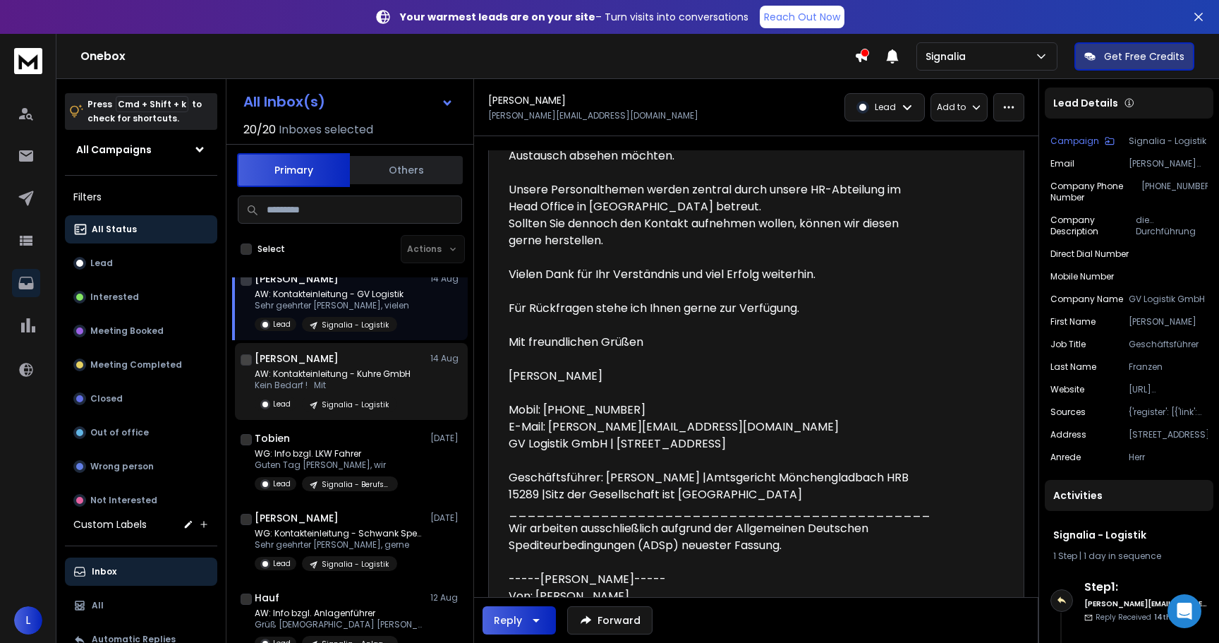
click at [352, 351] on div "[PERSON_NAME] [DATE]" at bounding box center [358, 358] width 207 height 14
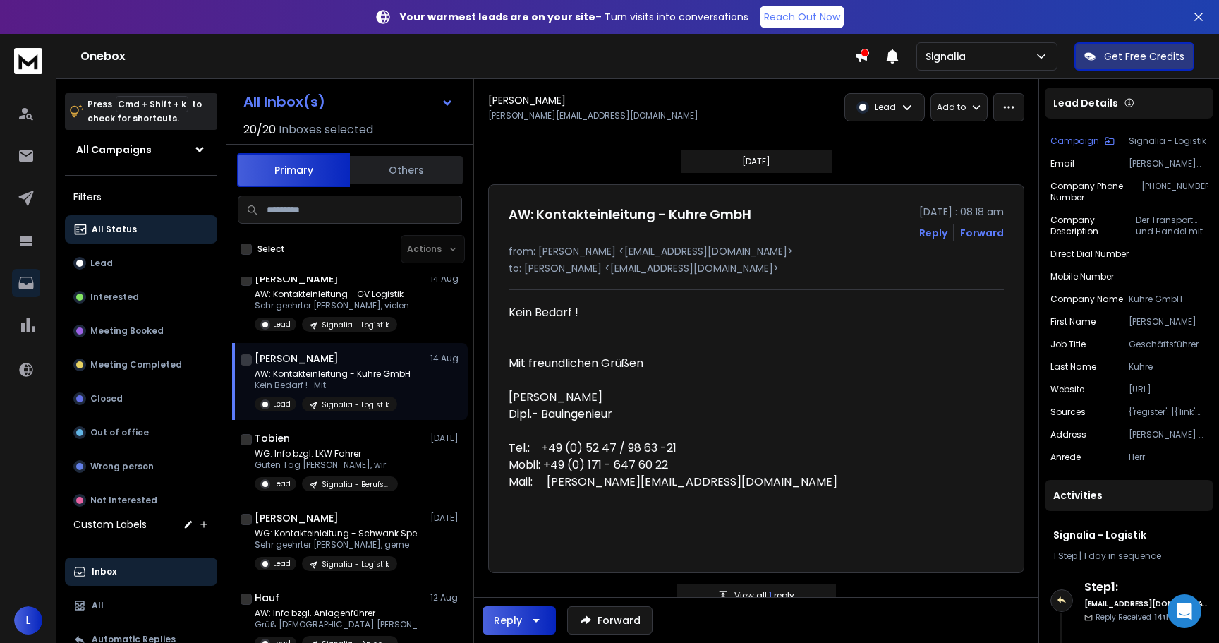
click at [1017, 114] on button "button" at bounding box center [1008, 107] width 31 height 28
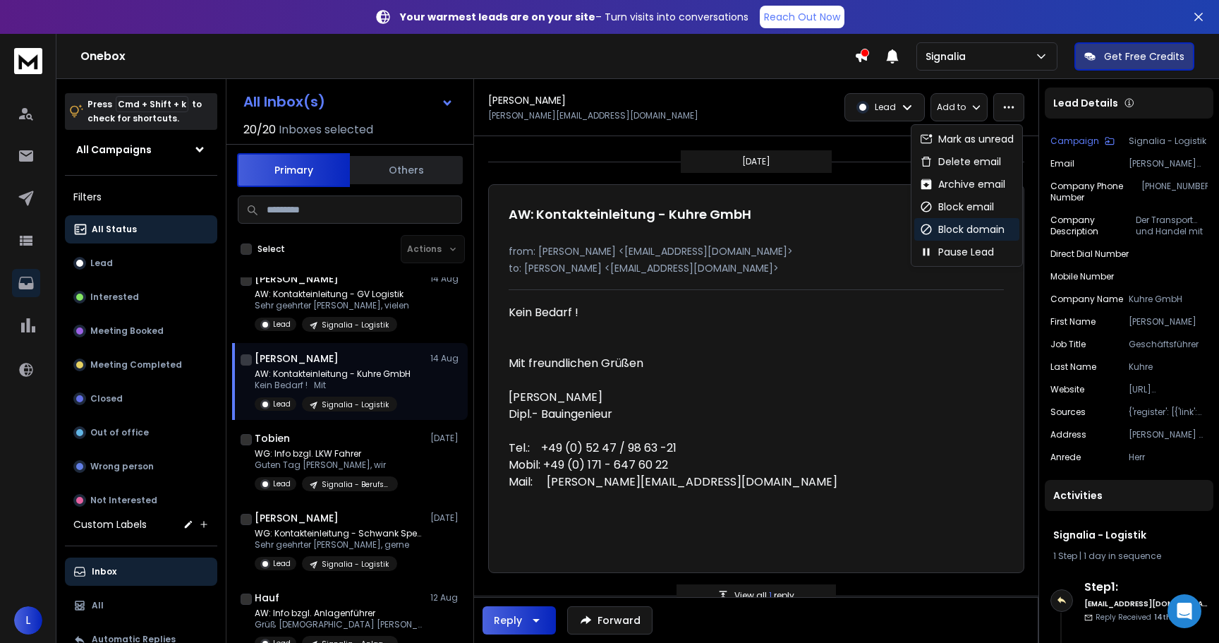
click at [979, 230] on div "Block domain" at bounding box center [962, 229] width 85 height 14
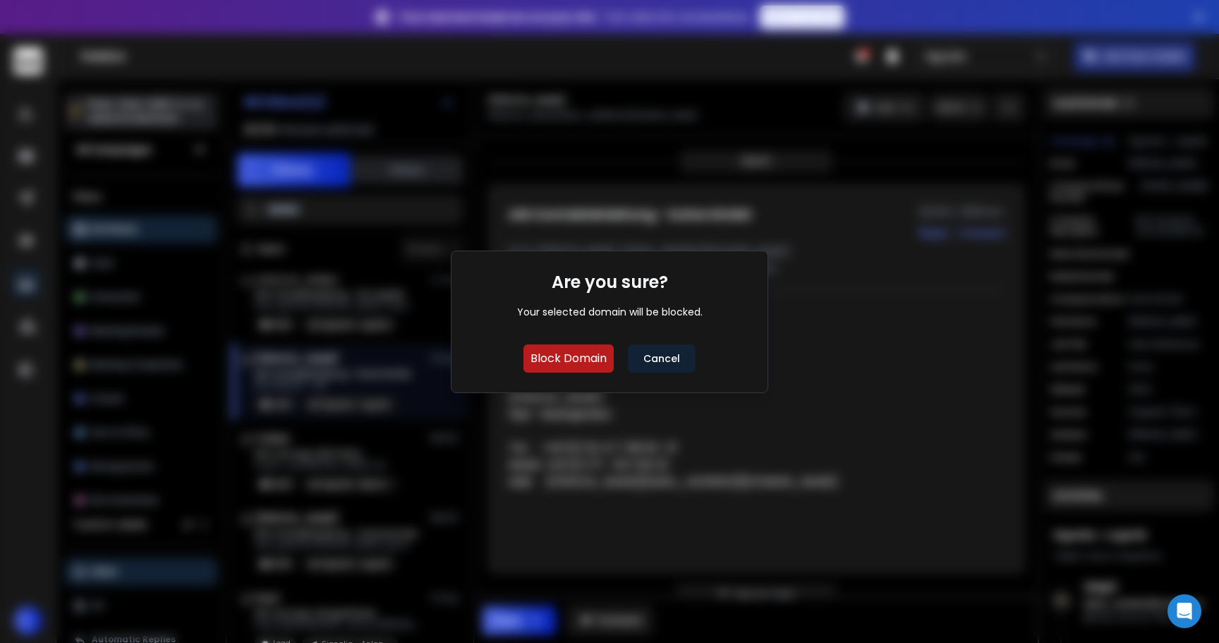
click at [593, 361] on button "Block Domain" at bounding box center [568, 358] width 90 height 28
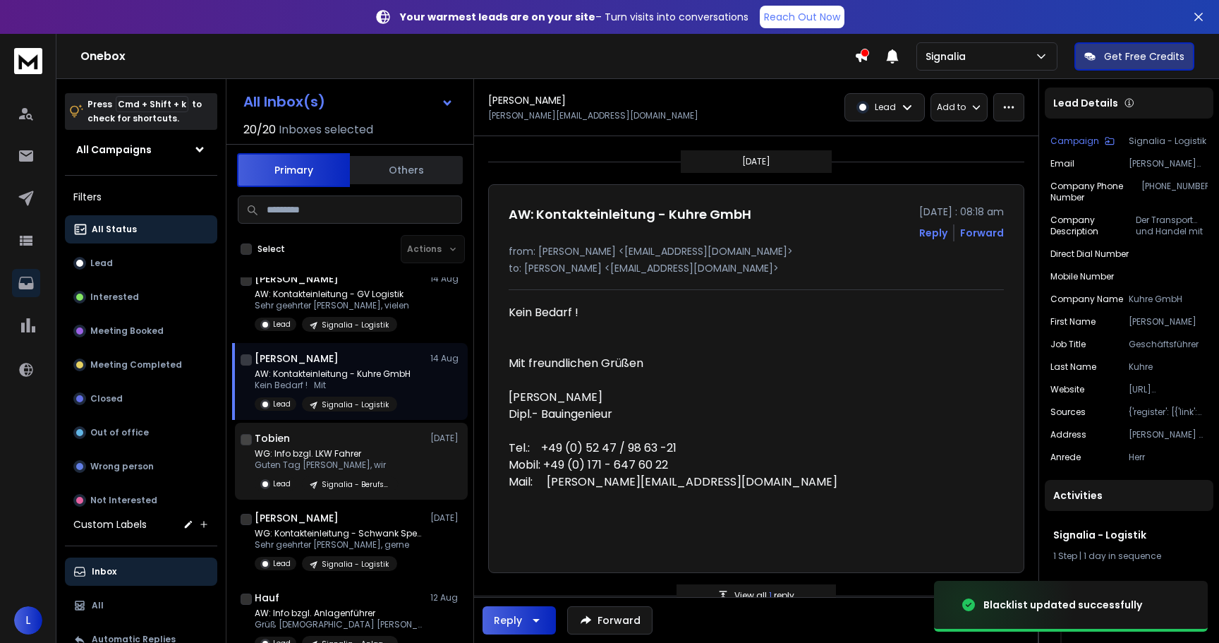
click at [341, 449] on p "WG: Info bzgl. LKW Fahrer" at bounding box center [326, 453] width 143 height 11
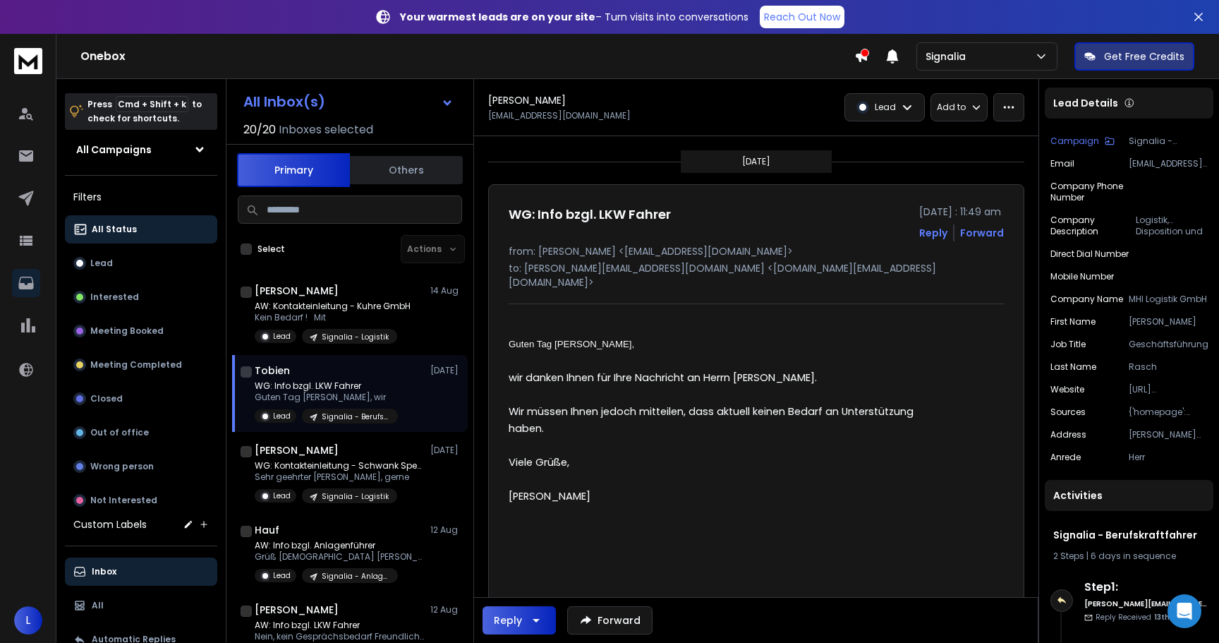
scroll to position [564, 0]
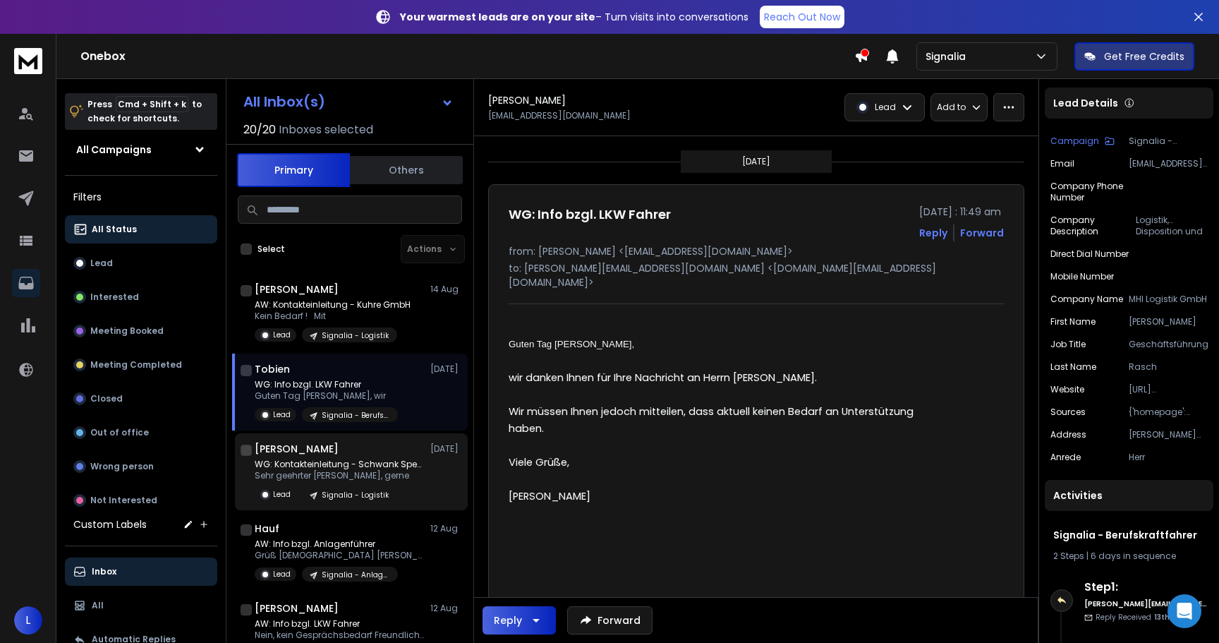
click at [370, 446] on div "[PERSON_NAME] [DATE]" at bounding box center [358, 449] width 207 height 14
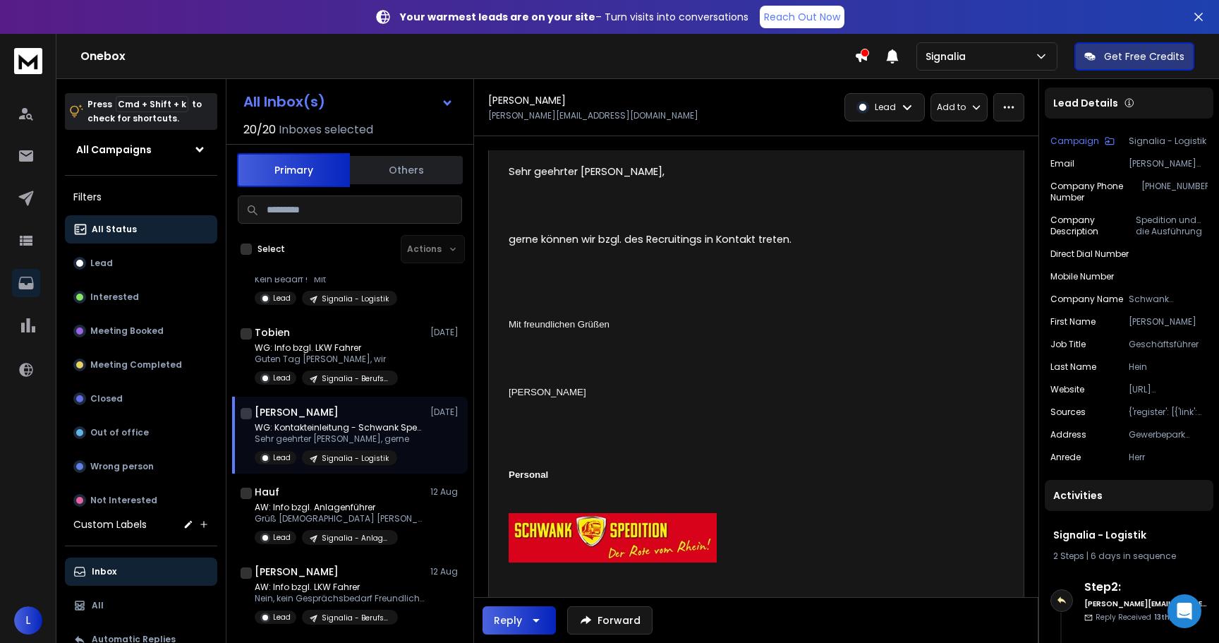
scroll to position [196, 0]
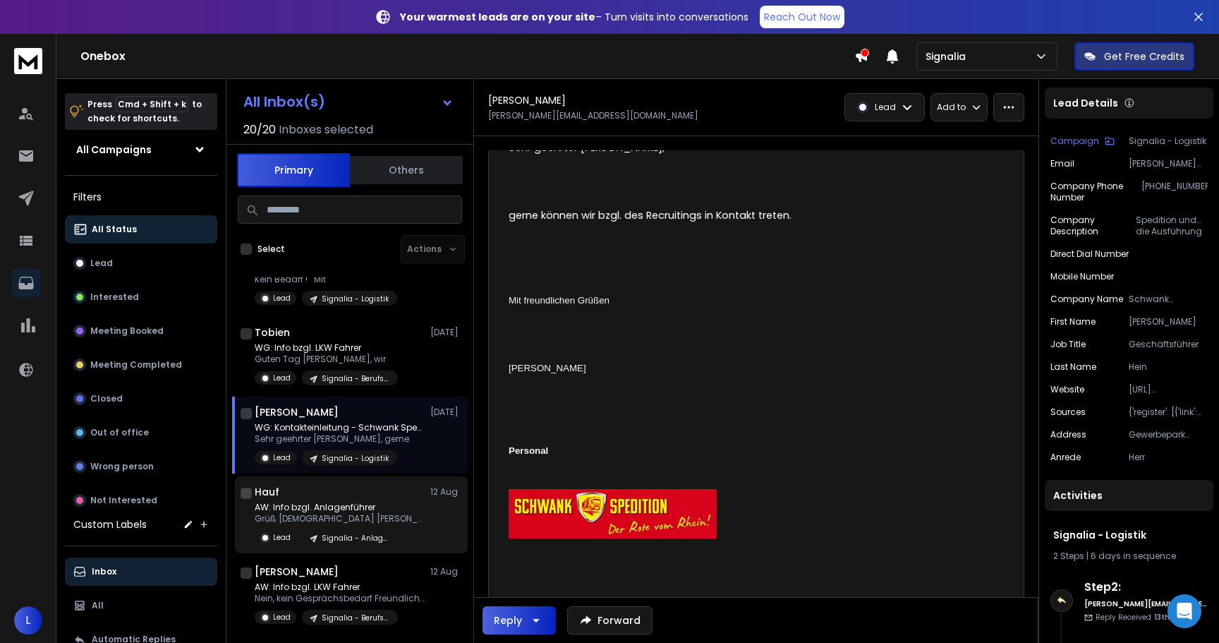
click at [436, 504] on div "AW: Info bzgl. Anlagenführer Grüß [DEMOGRAPHIC_DATA] [PERSON_NAME], danke Lead …" at bounding box center [358, 523] width 207 height 43
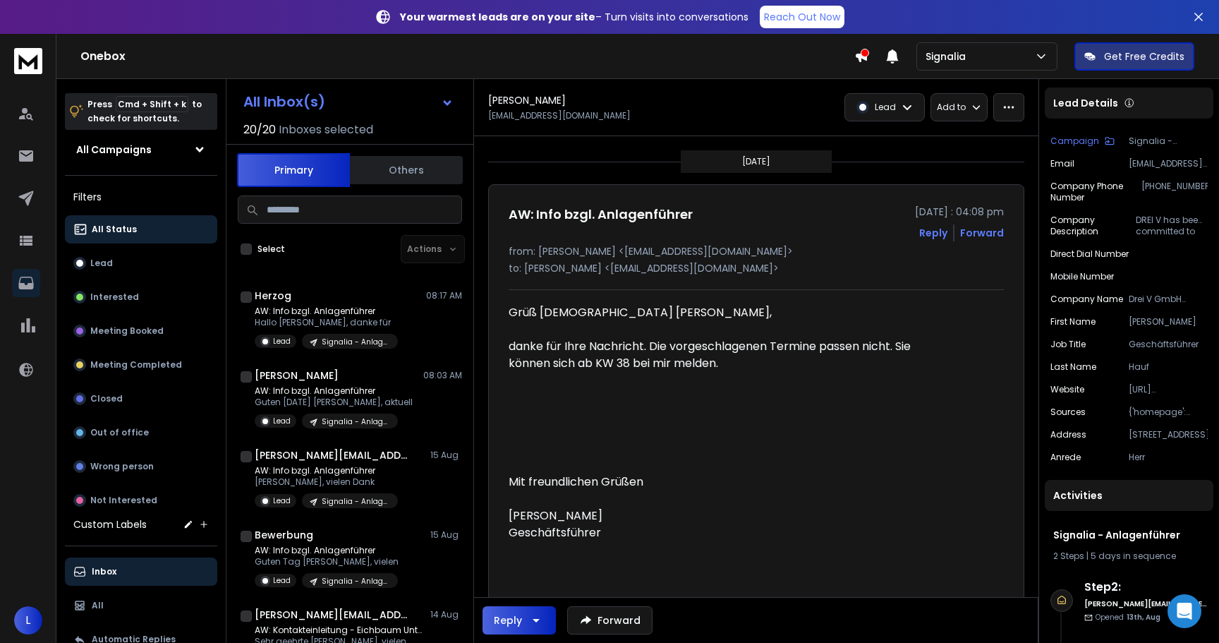
scroll to position [0, 0]
